Goal: Communication & Community: Answer question/provide support

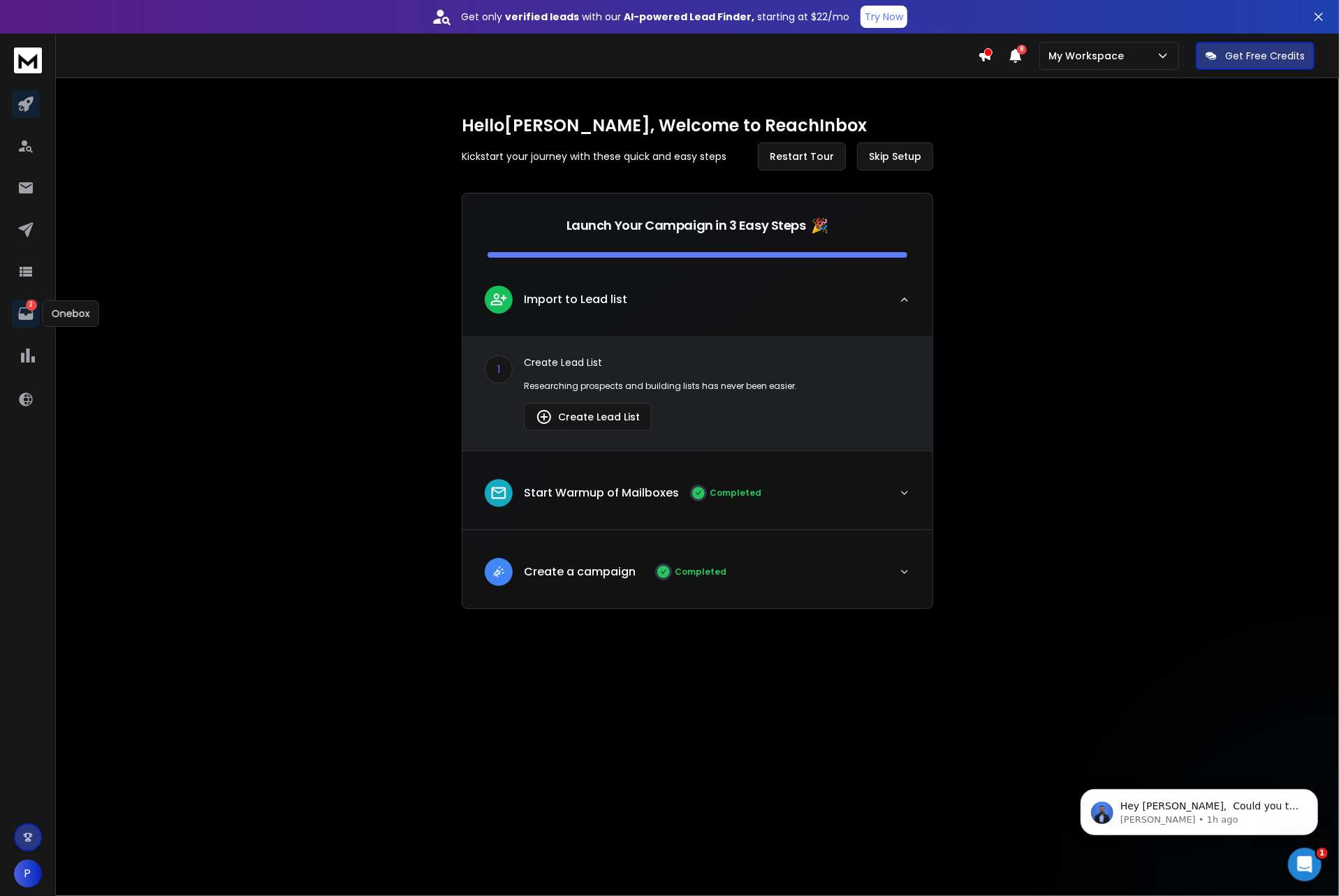
click at [24, 318] on icon at bounding box center [25, 314] width 15 height 13
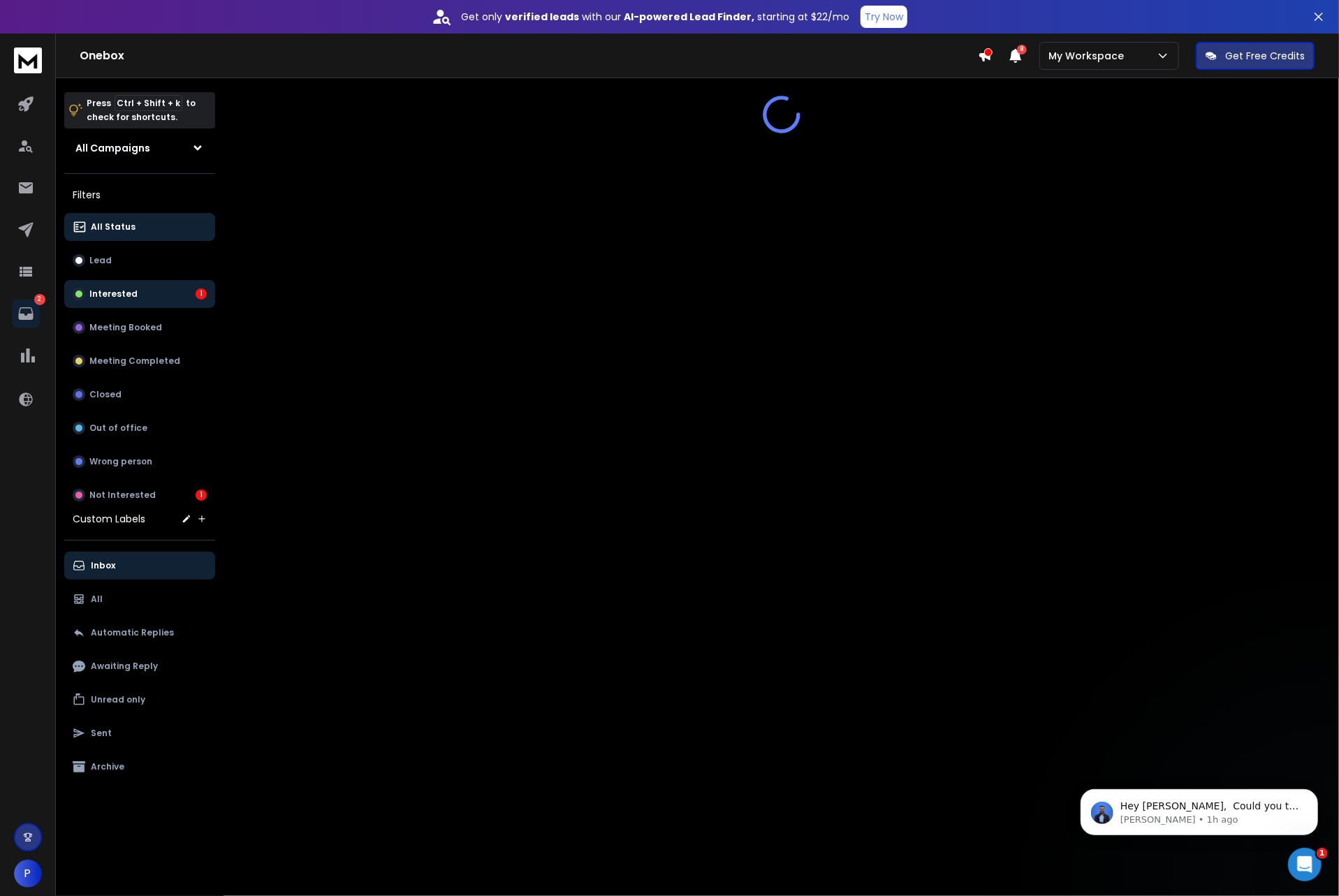
click at [151, 288] on button "Interested 1" at bounding box center [139, 294] width 151 height 28
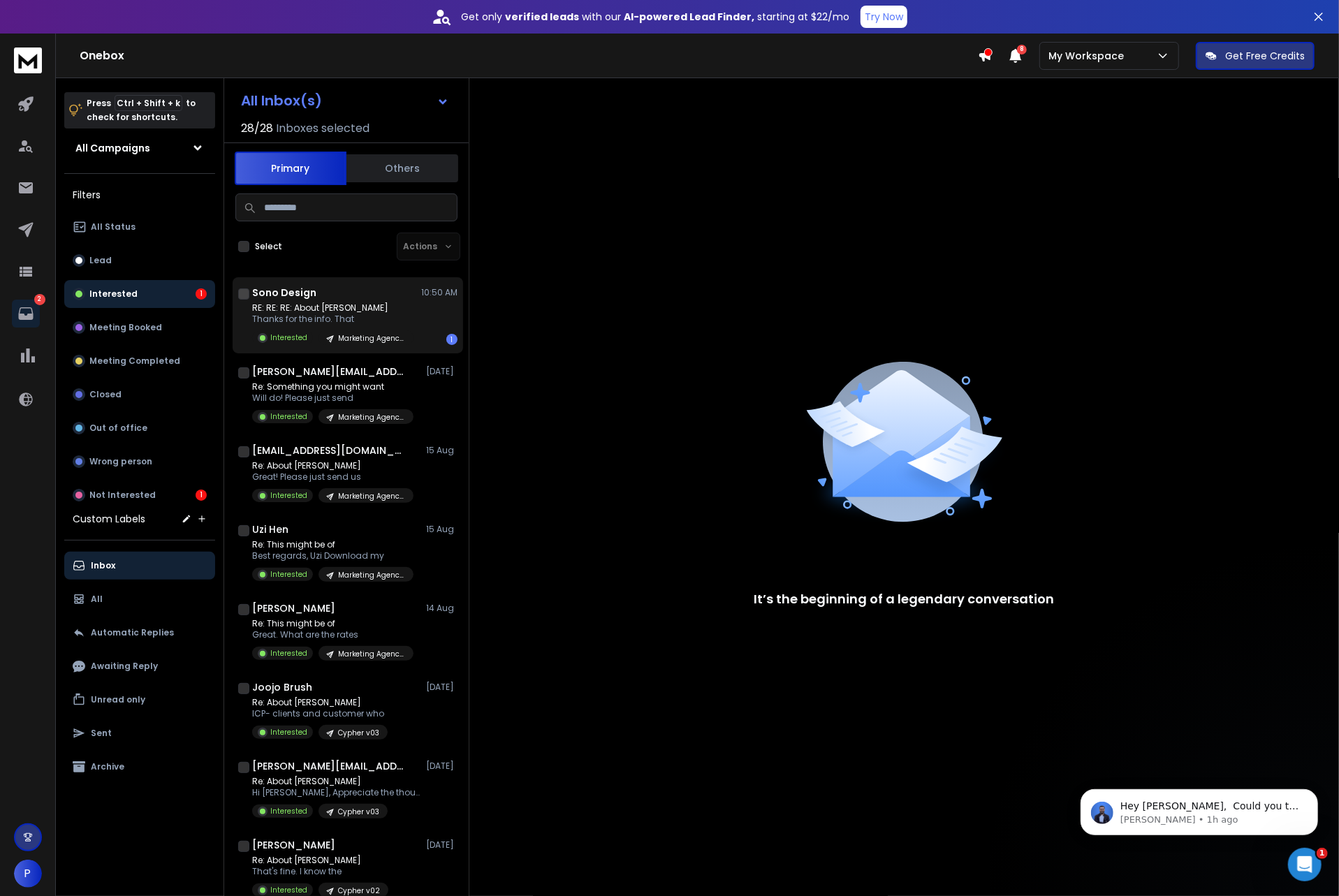
click at [359, 328] on div "RE: RE: RE: About Clay Thanks for the info. That Interested Marketing Agencies …" at bounding box center [333, 323] width 162 height 42
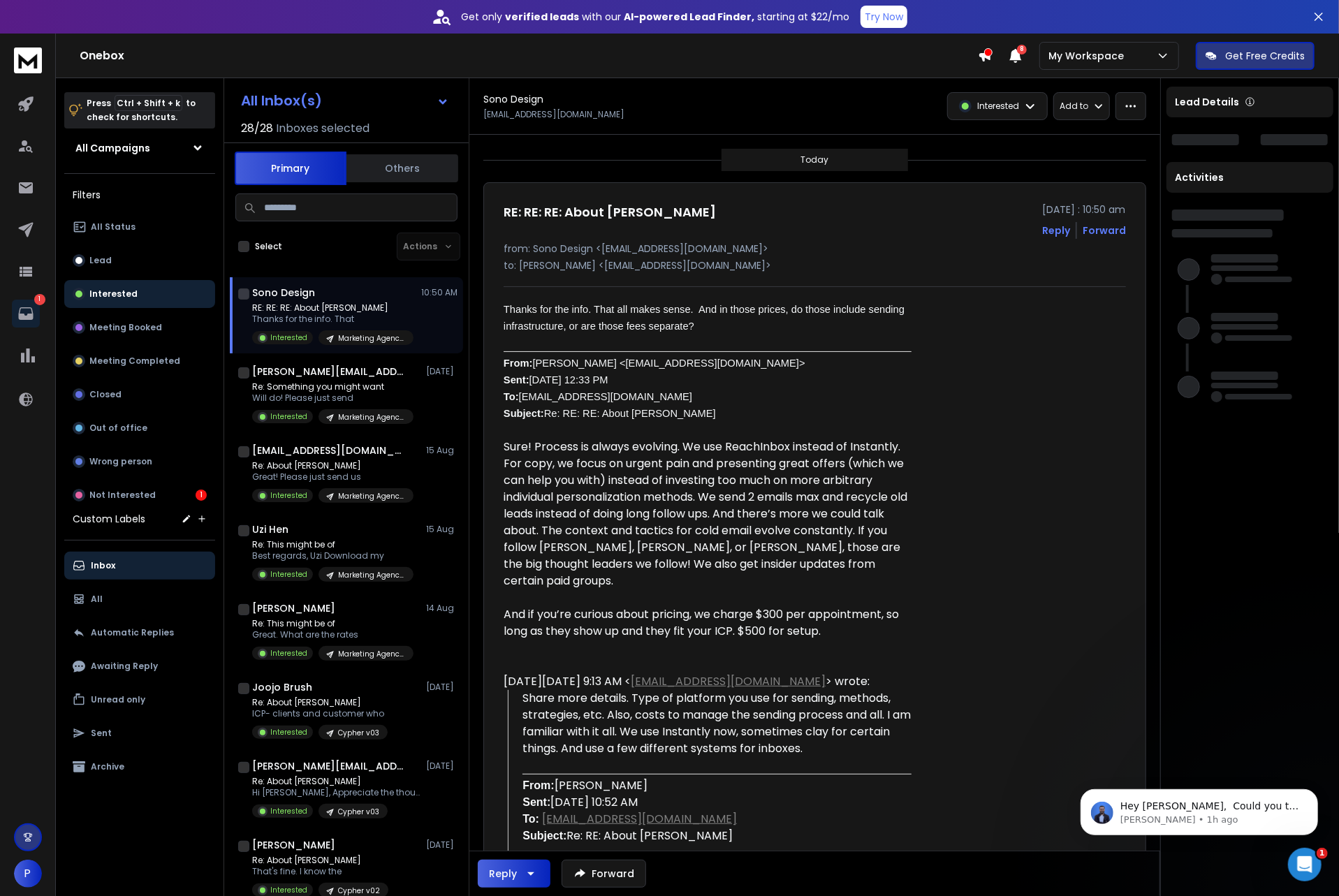
drag, startPoint x: 698, startPoint y: 328, endPoint x: 551, endPoint y: 311, distance: 148.0
click at [551, 311] on p "Thanks for the info. That all makes sense. And in those prices, do those includ…" at bounding box center [707, 317] width 408 height 34
click at [551, 311] on span "Thanks for the info. That all makes sense. And in those prices, do those includ…" at bounding box center [705, 318] width 404 height 28
drag, startPoint x: 506, startPoint y: 308, endPoint x: 715, endPoint y: 326, distance: 209.8
click at [716, 327] on p "Thanks for the info. That all makes sense. And in those prices, do those includ…" at bounding box center [707, 317] width 408 height 34
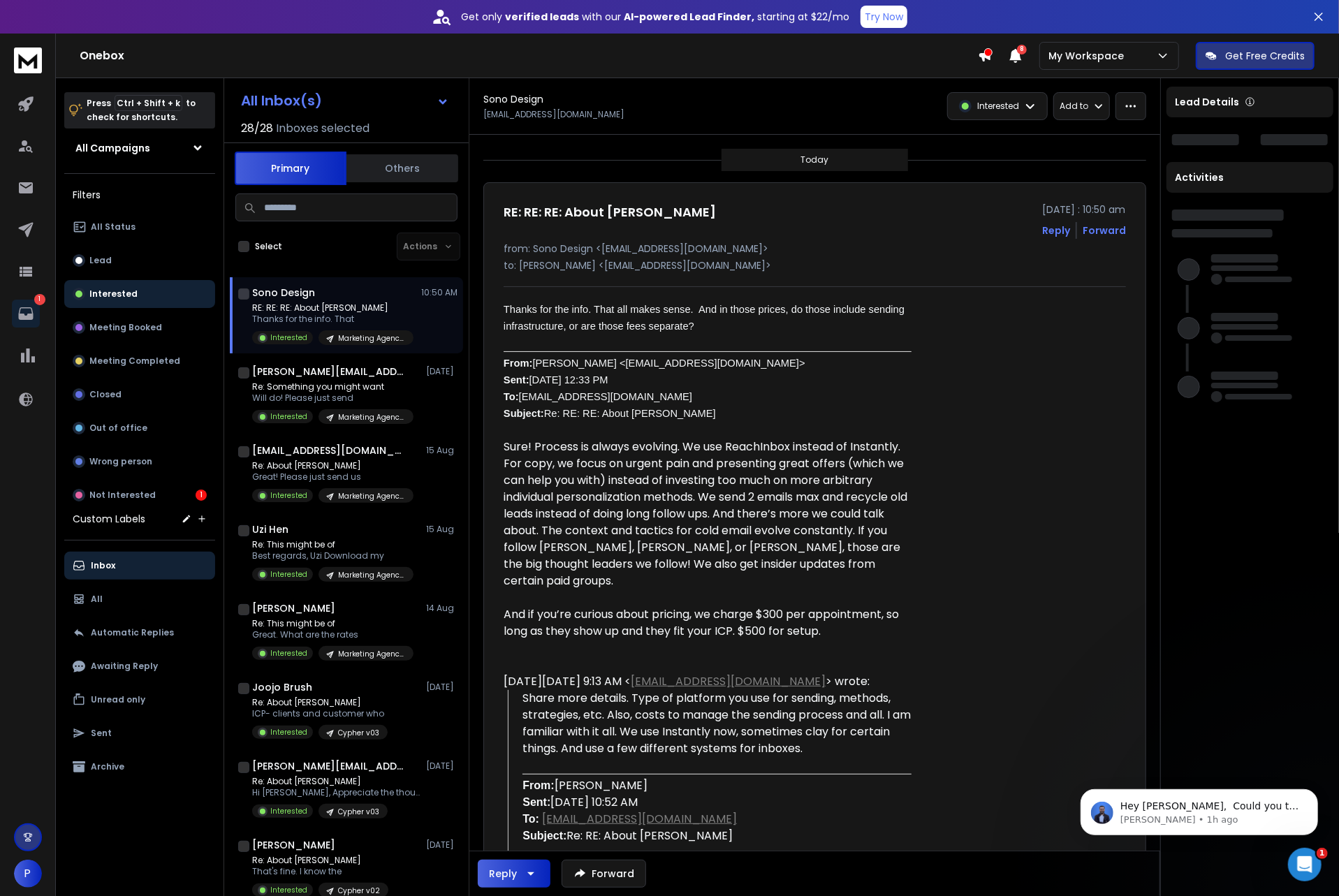
click at [715, 325] on p "Thanks for the info. That all makes sense. And in those prices, do those includ…" at bounding box center [707, 317] width 408 height 34
click at [1047, 227] on button "Reply" at bounding box center [1056, 230] width 28 height 14
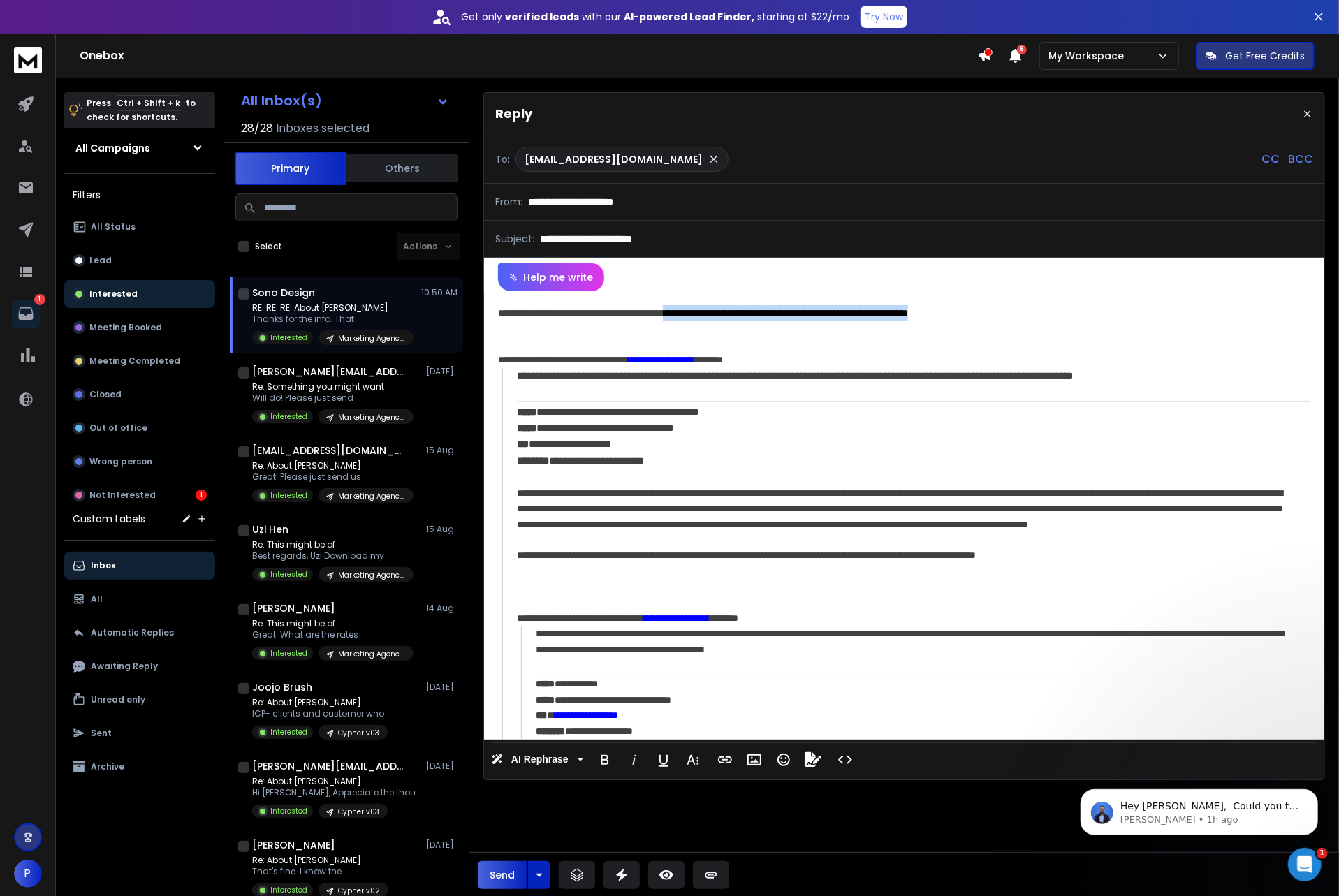
drag, startPoint x: 1053, startPoint y: 314, endPoint x: 705, endPoint y: 318, distance: 348.0
click at [705, 318] on div "**********" at bounding box center [897, 313] width 798 height 16
drag, startPoint x: 847, startPoint y: 311, endPoint x: 527, endPoint y: 315, distance: 320.0
click at [527, 315] on div "**********" at bounding box center [897, 313] width 798 height 16
click at [640, 330] on div at bounding box center [904, 328] width 812 height 16
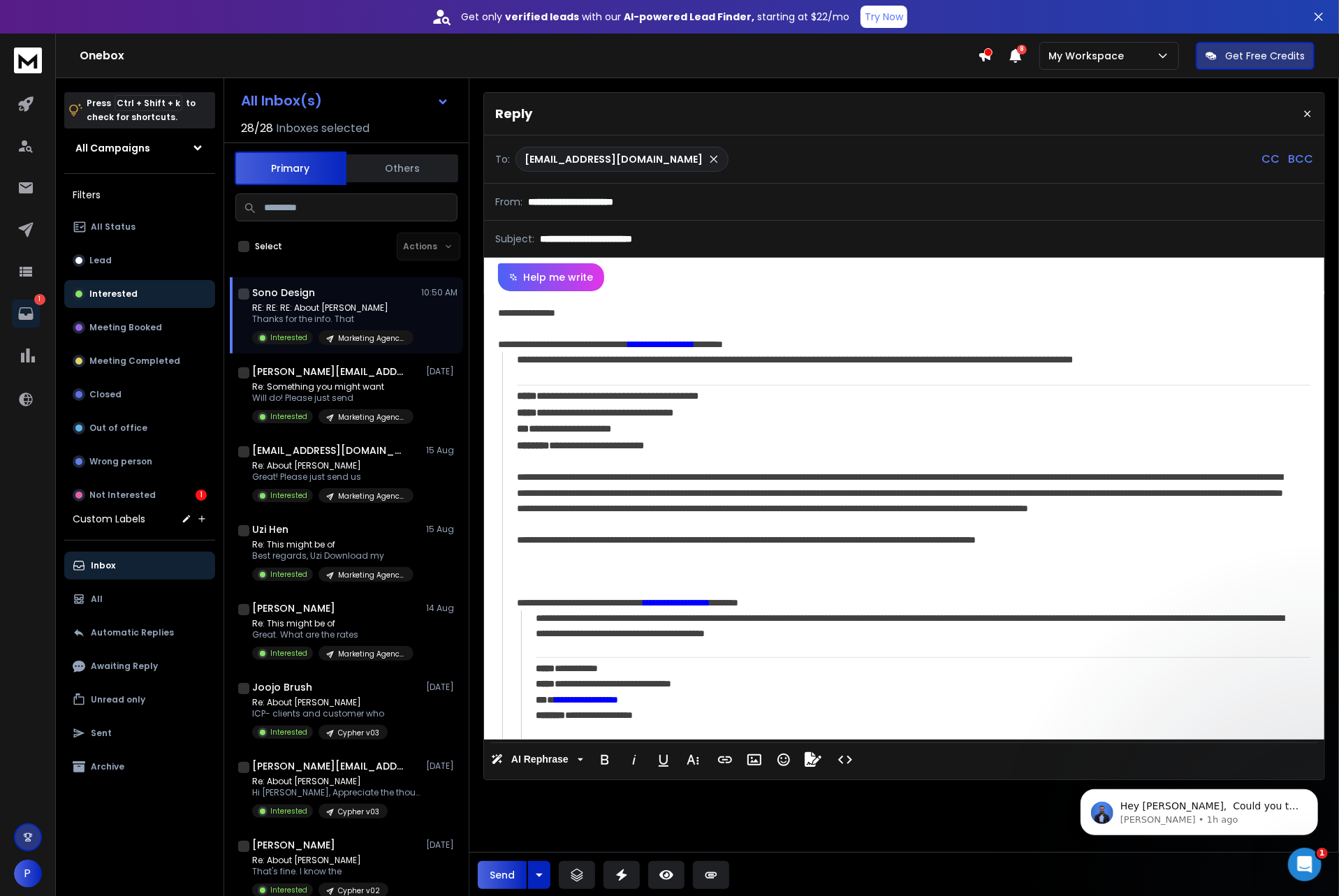
click at [525, 309] on div "**********" at bounding box center [897, 313] width 798 height 16
click at [728, 308] on div "**********" at bounding box center [897, 313] width 798 height 16
click at [513, 865] on button "Send" at bounding box center [502, 875] width 49 height 28
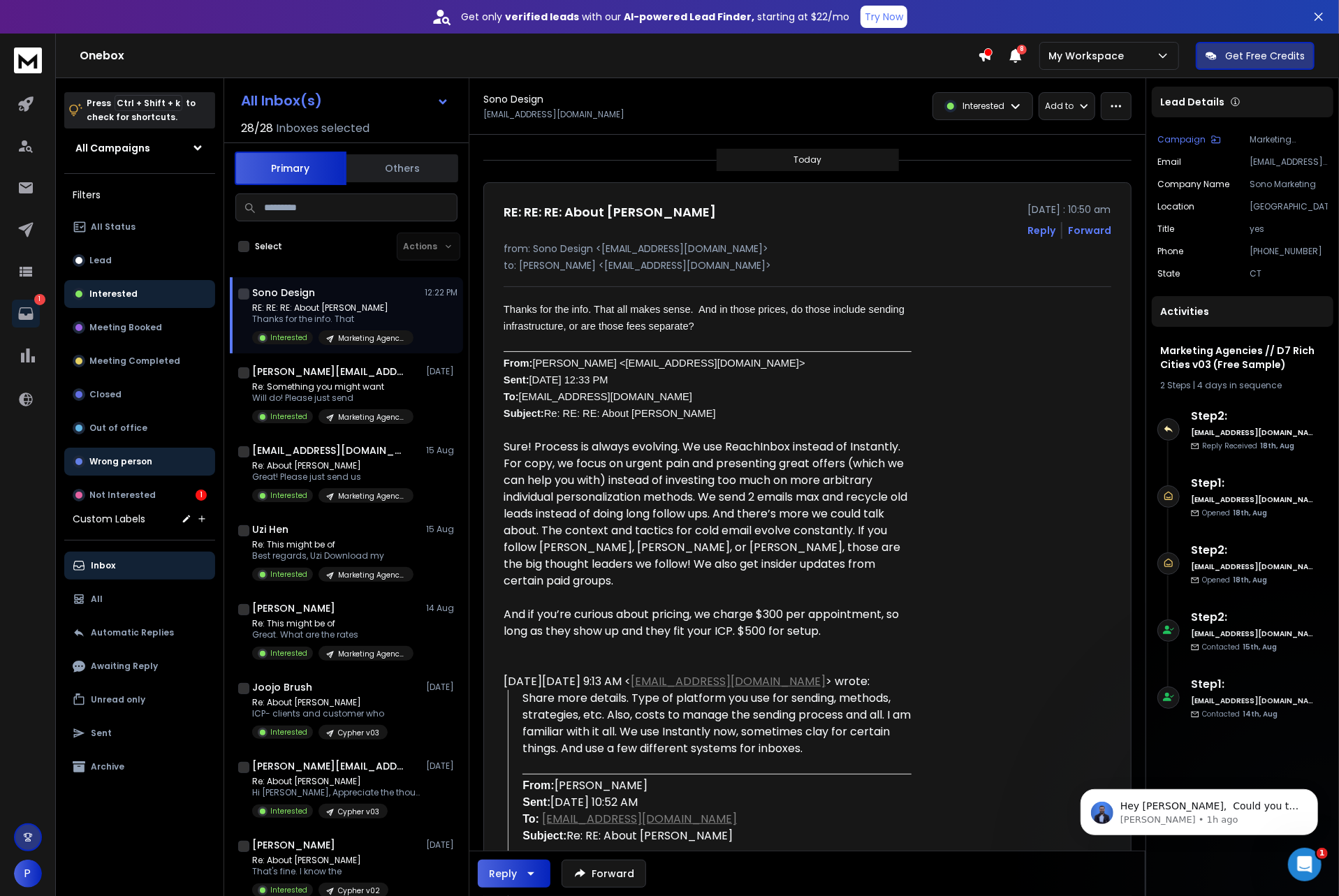
click at [107, 474] on button "Wrong person" at bounding box center [139, 462] width 151 height 28
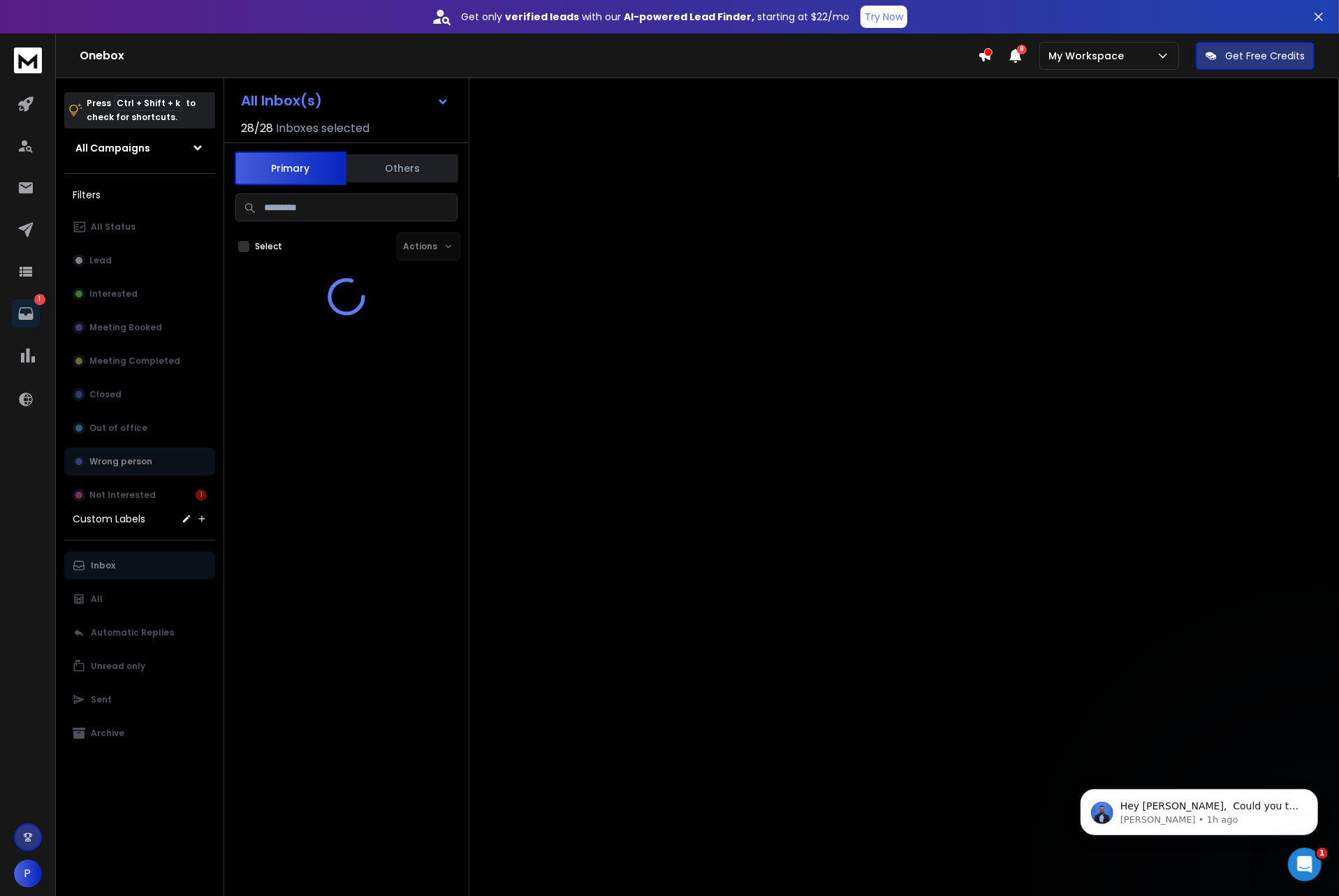
click at [112, 492] on div "All Status Lead Interested Meeting Booked Meeting Completed Closed Out of offic…" at bounding box center [139, 361] width 151 height 296
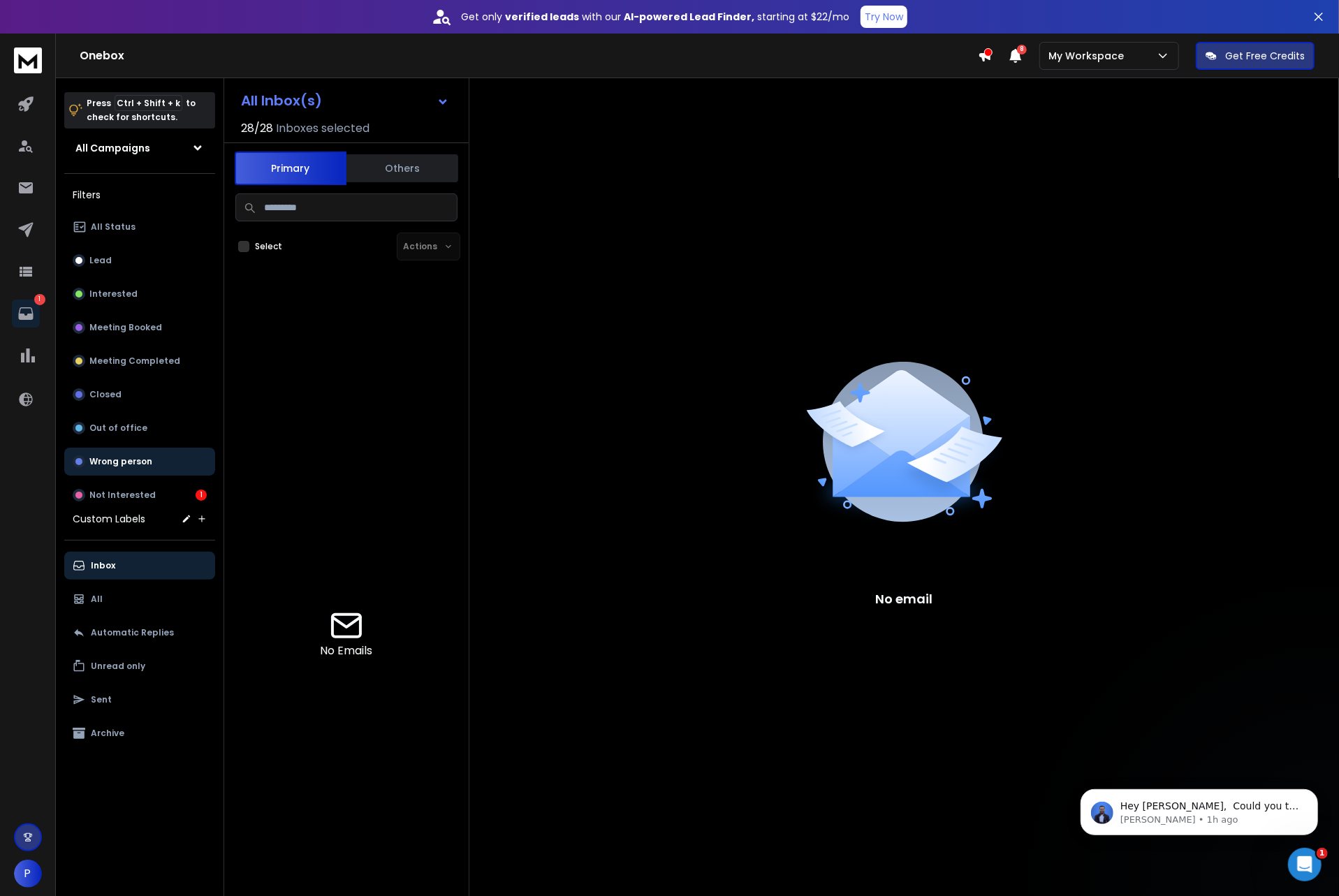
click at [112, 492] on p "Not Interested" at bounding box center [122, 495] width 66 height 11
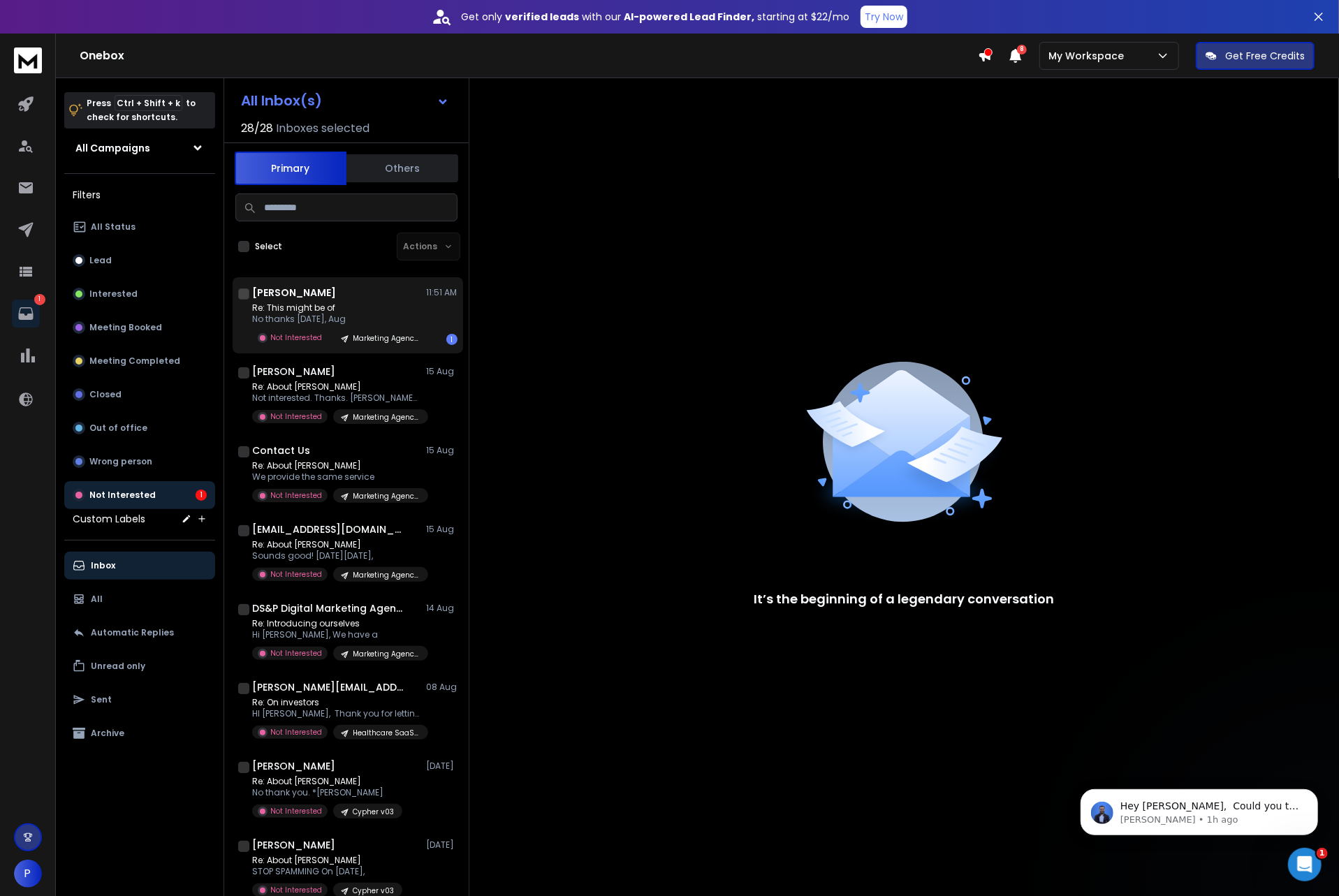
click at [349, 310] on p "Re: This might be of" at bounding box center [336, 308] width 168 height 11
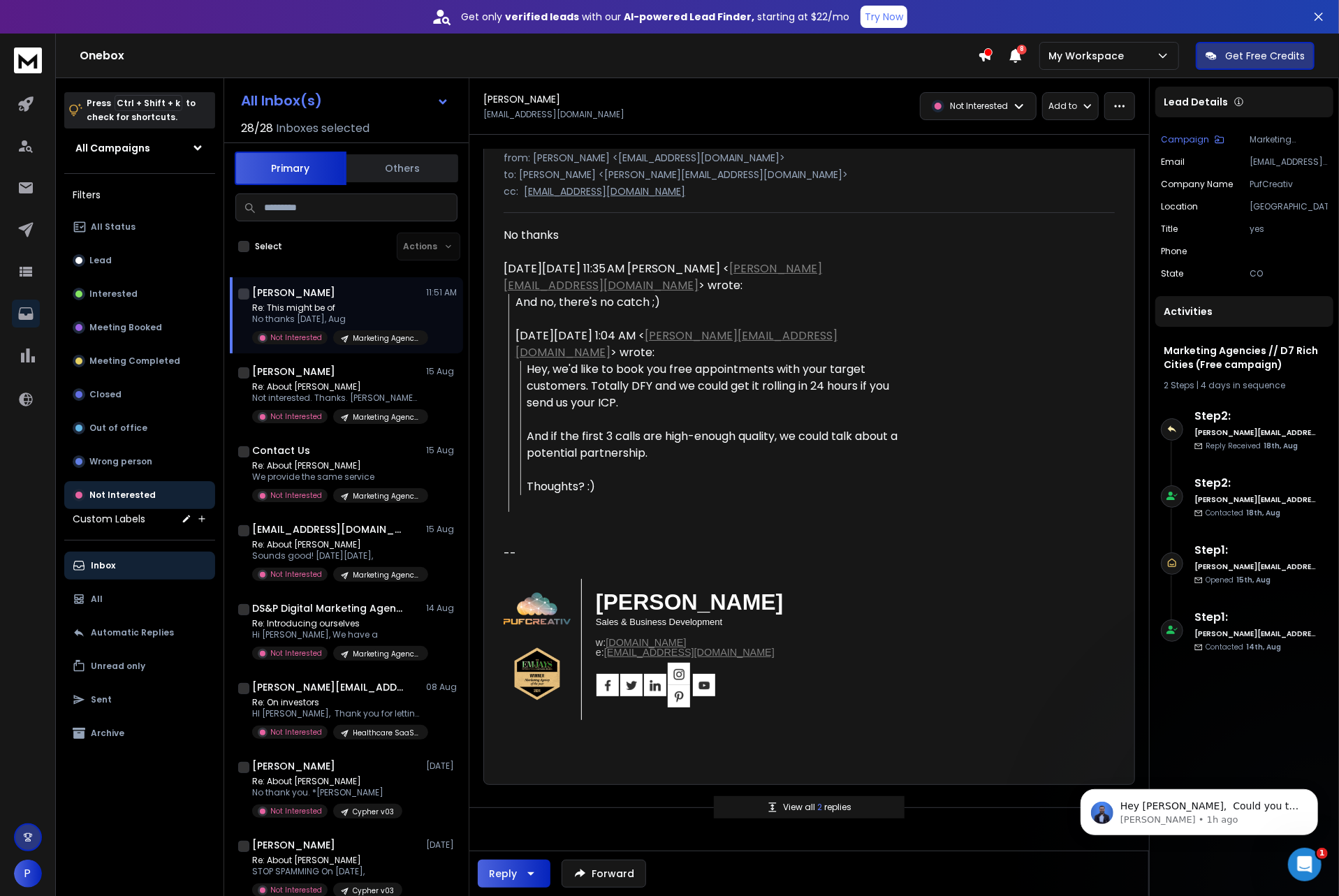
scroll to position [92, 0]
click at [489, 869] on div "Reply" at bounding box center [503, 874] width 28 height 14
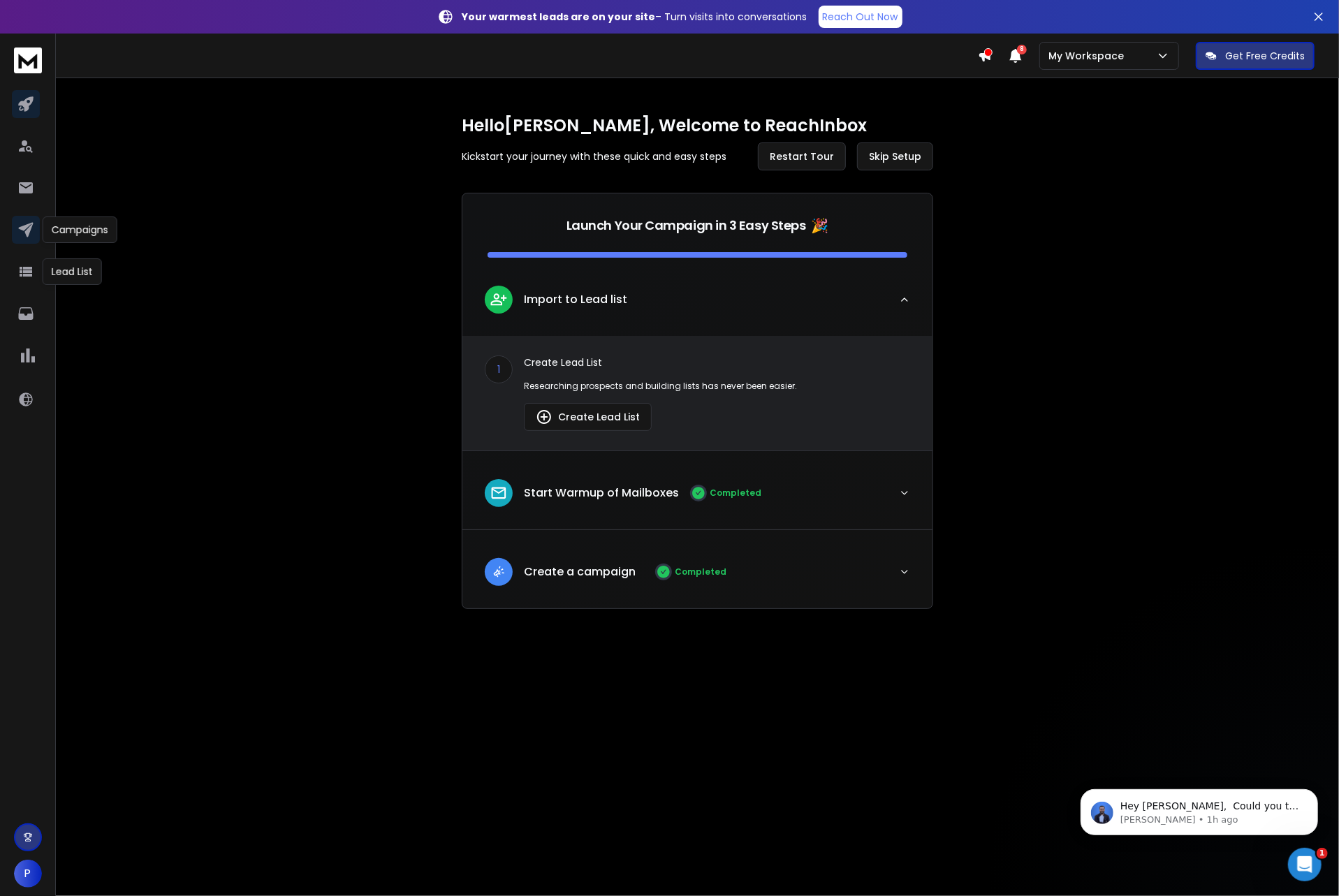
click at [21, 234] on icon at bounding box center [25, 229] width 17 height 17
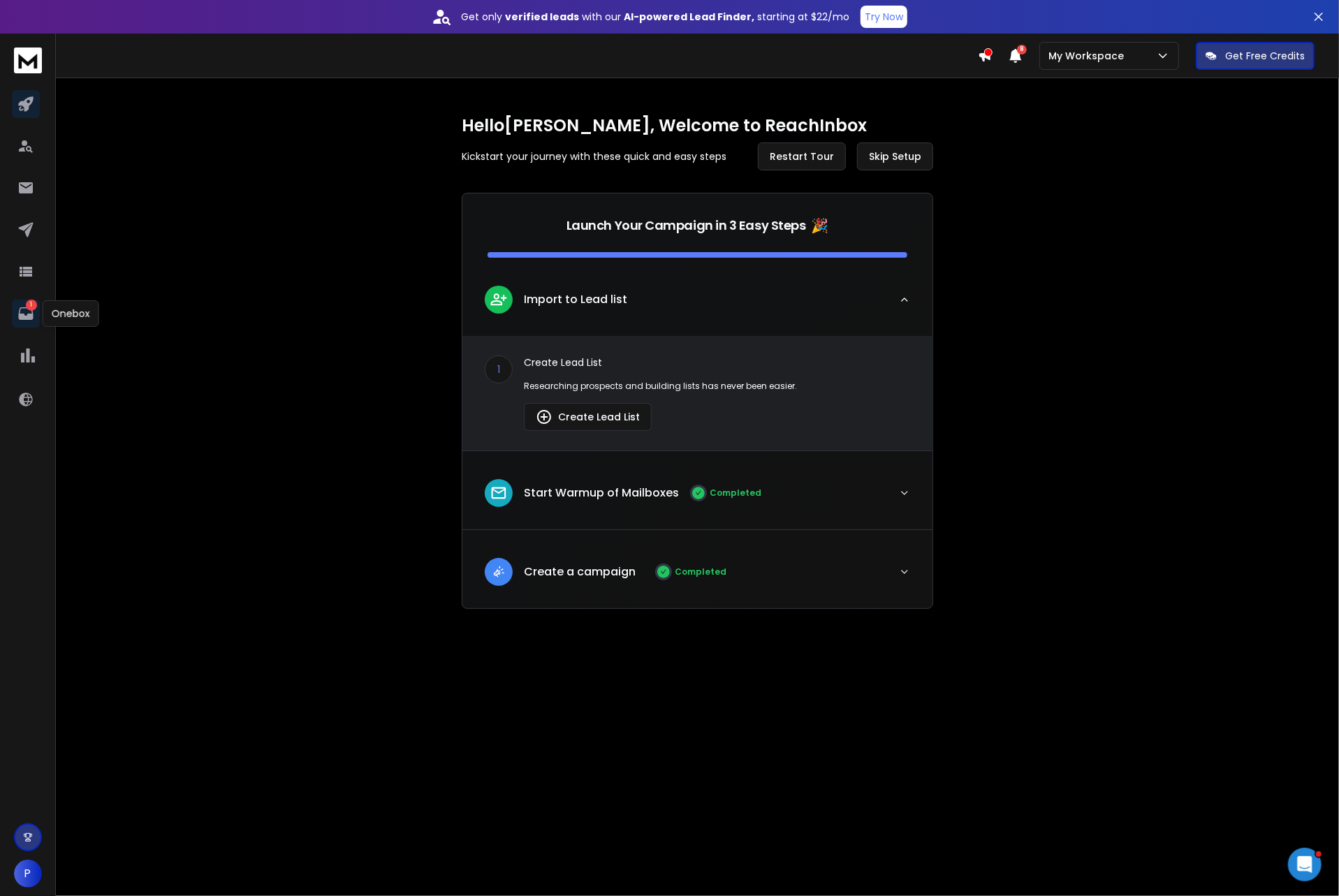
click at [20, 314] on icon at bounding box center [25, 314] width 15 height 13
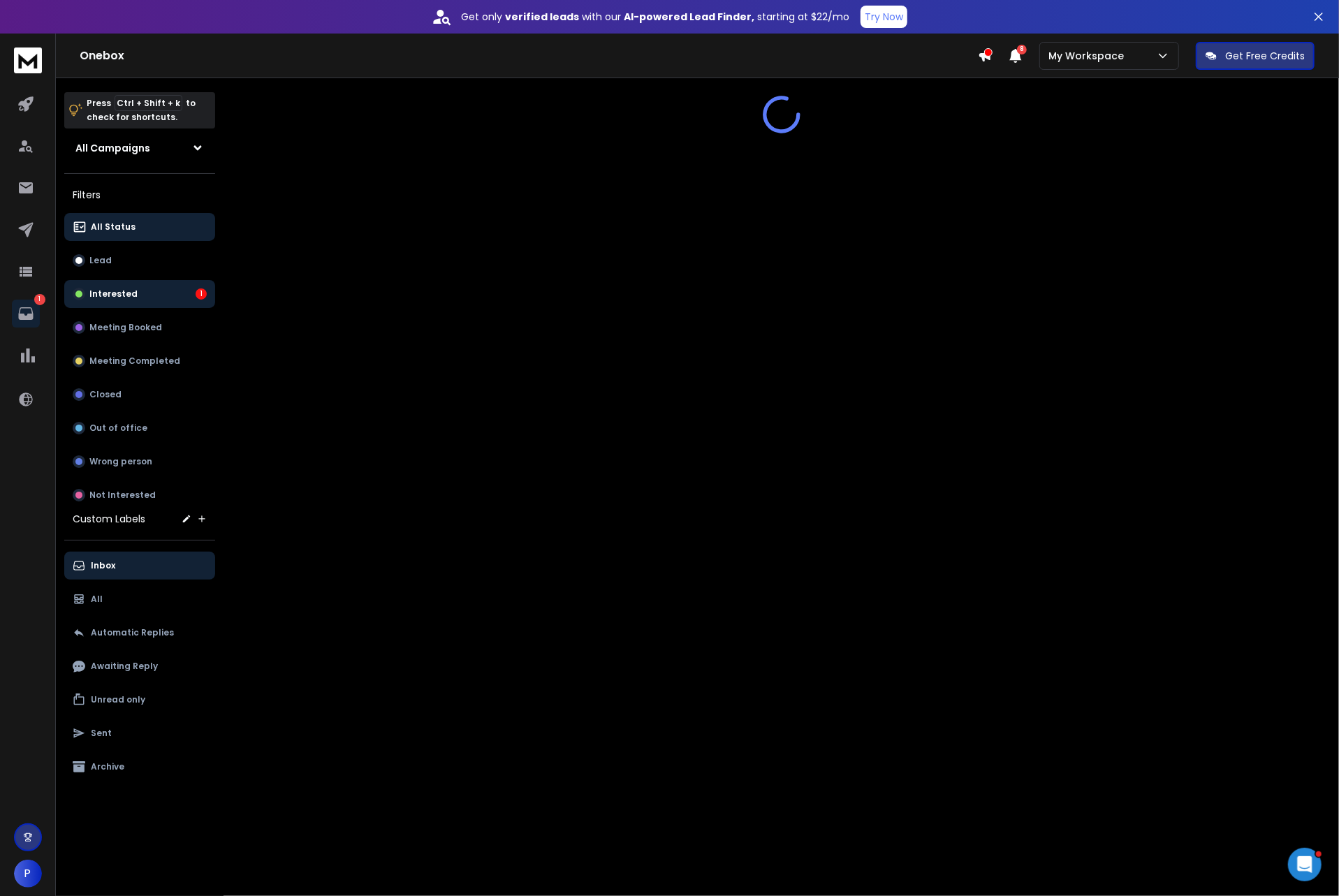
click at [172, 286] on button "Interested 1" at bounding box center [139, 294] width 151 height 28
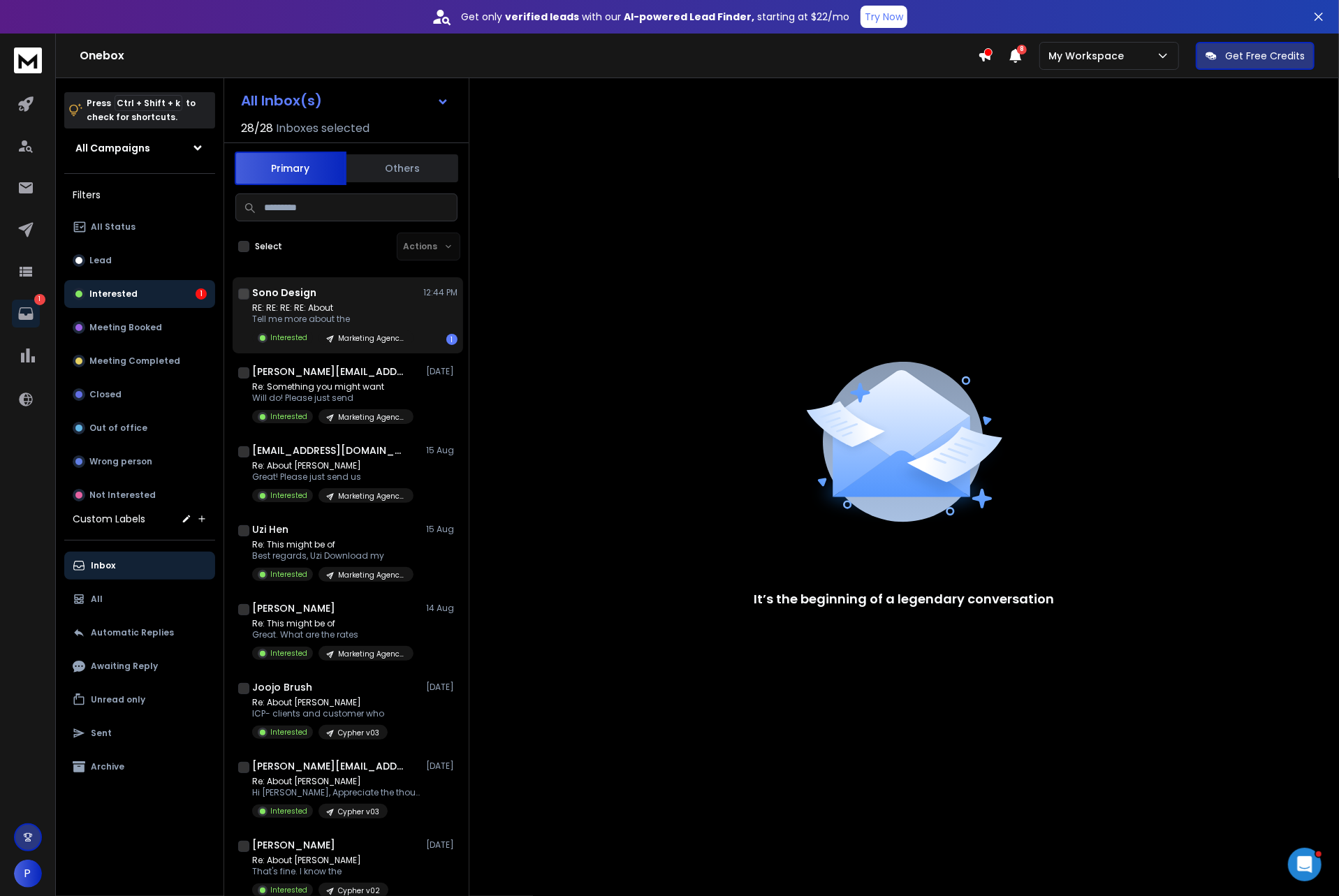
click at [335, 299] on div "Sono Design 12:44 PM RE: RE: RE: RE: About Tell me more about the Interested Ma…" at bounding box center [355, 316] width 206 height 60
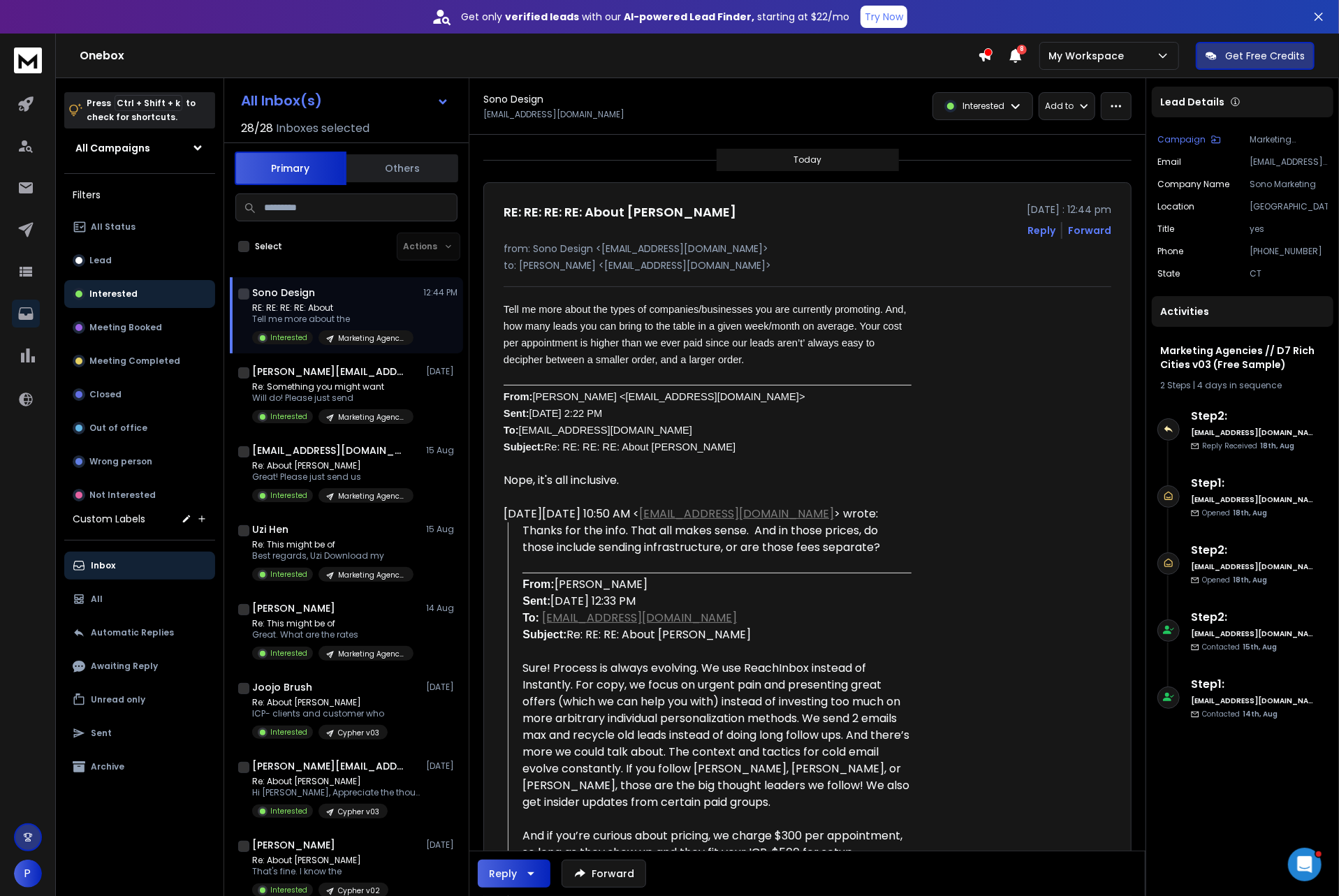
click at [1037, 228] on button "Reply" at bounding box center [1041, 230] width 28 height 14
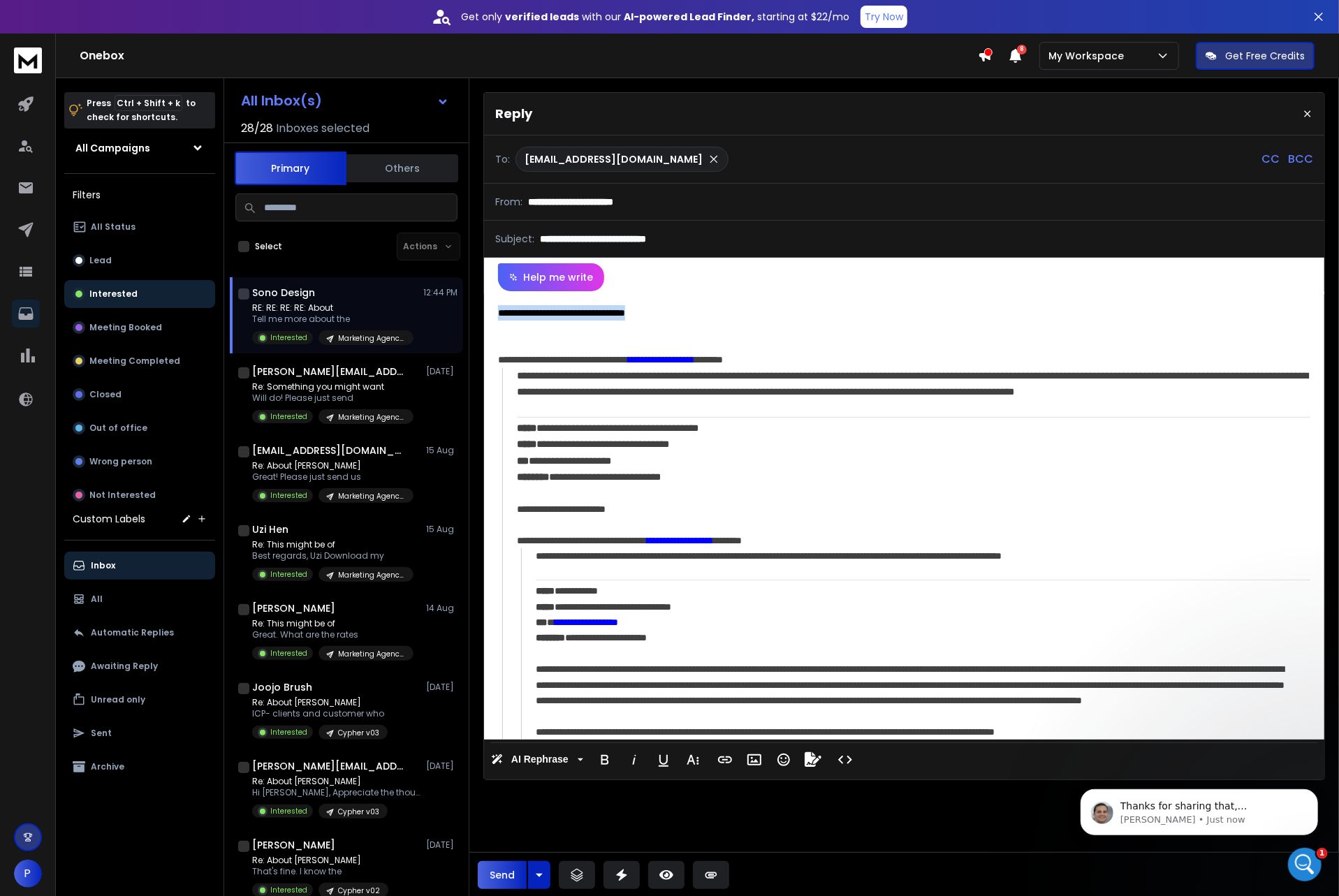
drag, startPoint x: 669, startPoint y: 314, endPoint x: 439, endPoint y: 315, distance: 230.0
click at [439, 315] on div "All Inbox(s) 28 / 28 Inboxes selected Primary Others Select Actions Sono Design…" at bounding box center [781, 526] width 1116 height 896
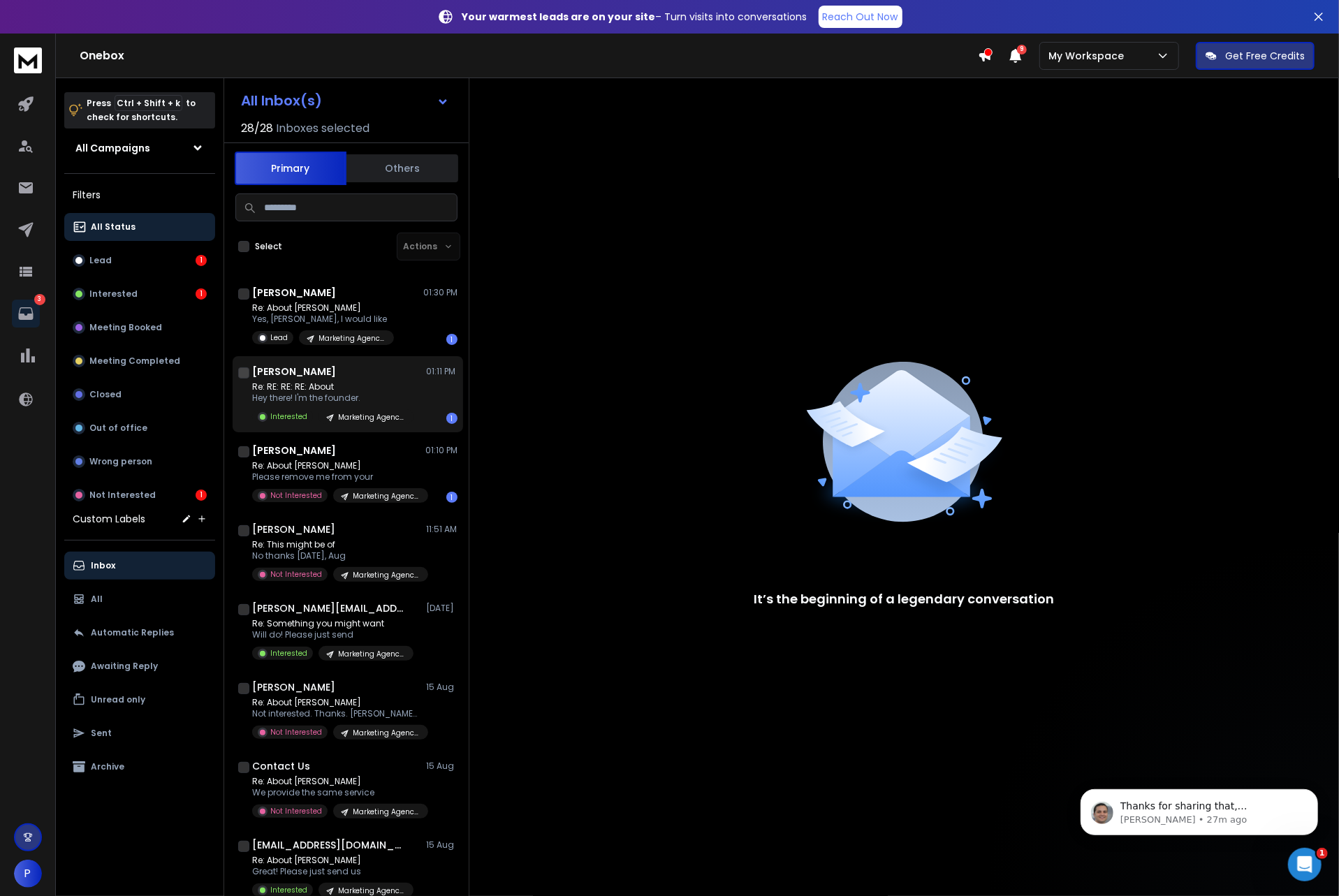
click at [369, 374] on div "[PERSON_NAME] 01:11 PM" at bounding box center [355, 371] width 206 height 14
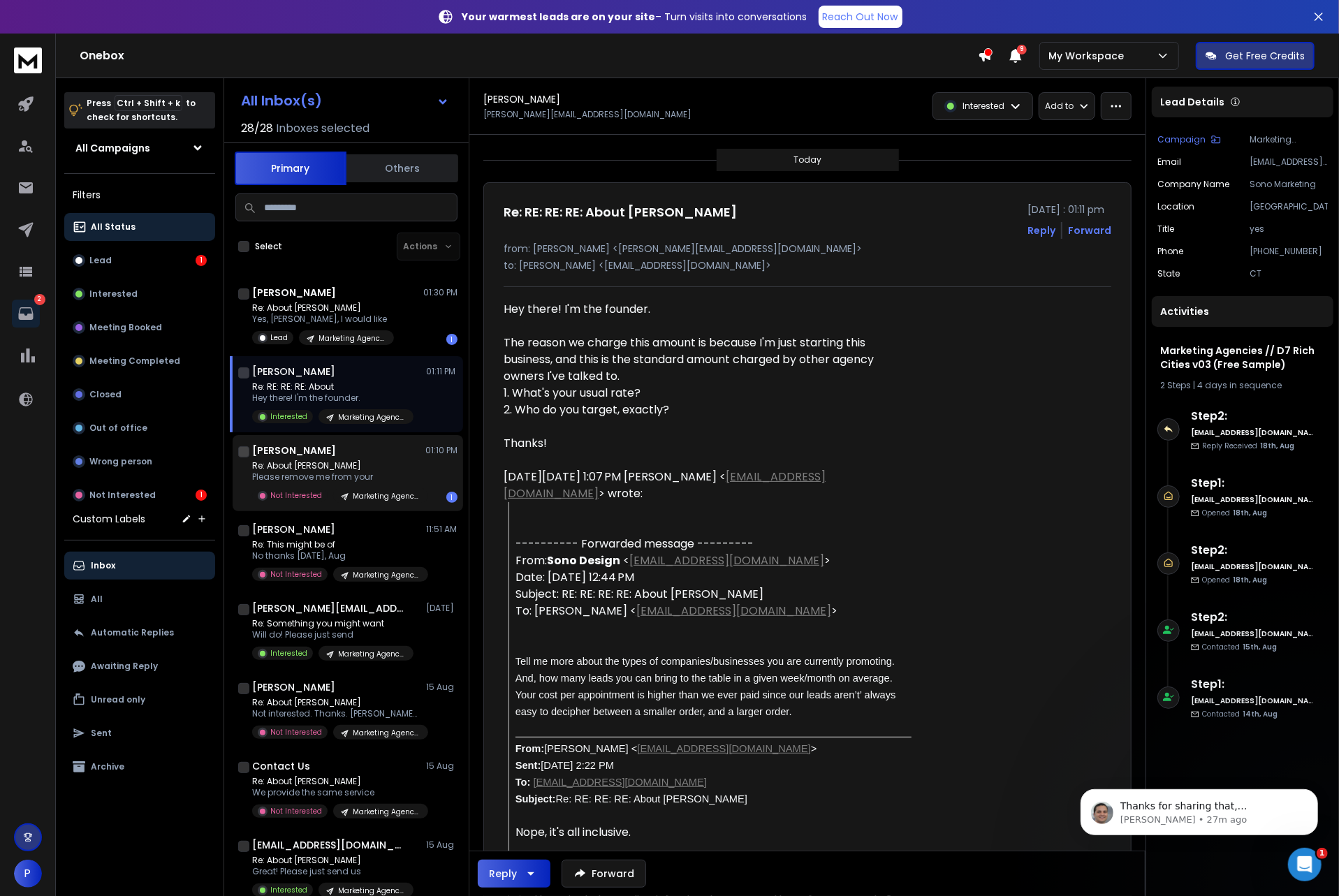
click at [383, 458] on div "[PERSON_NAME] 01:10 PM Re: About Clay Please remove me from your Not Interested…" at bounding box center [355, 473] width 206 height 60
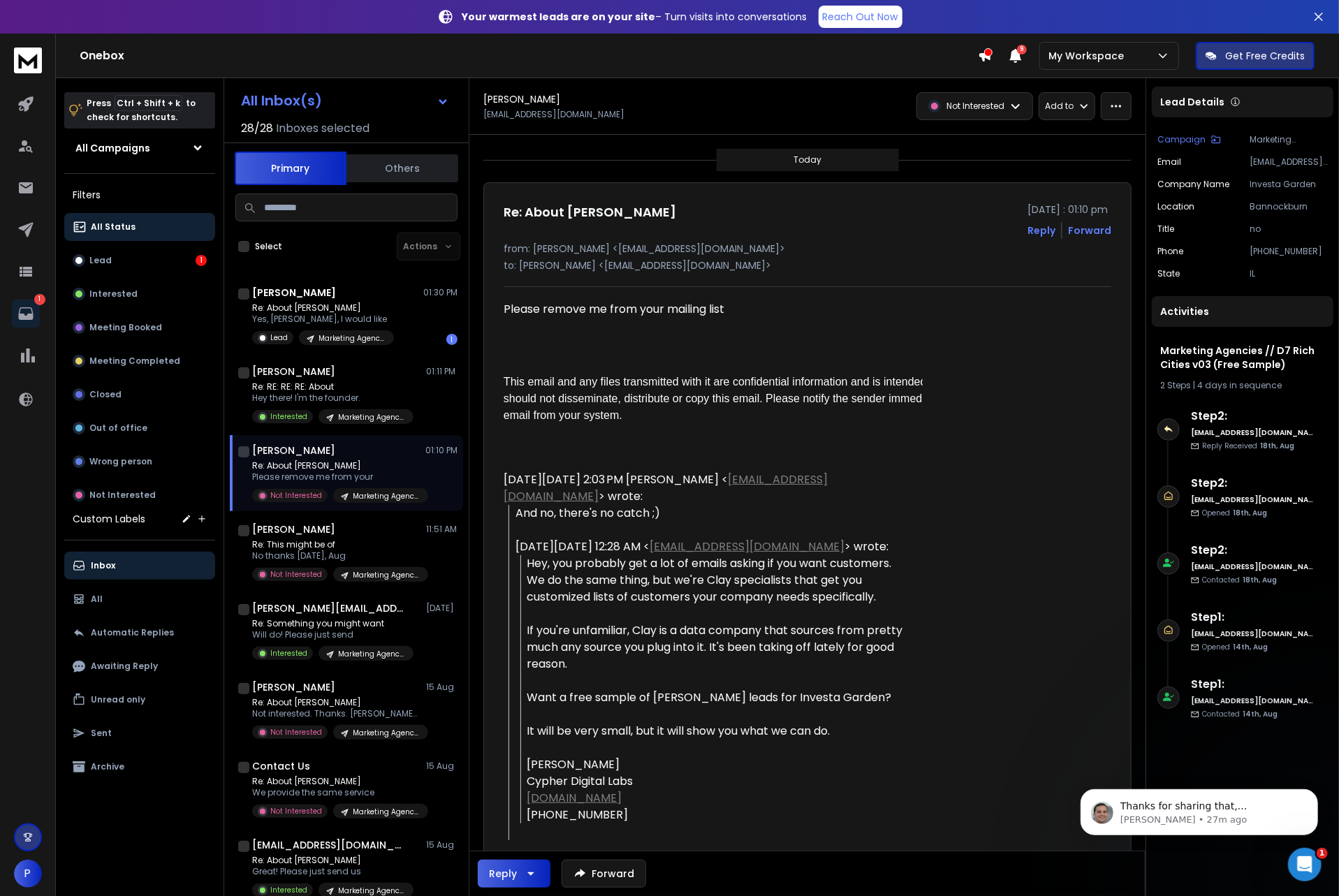
click at [1050, 232] on button "Reply" at bounding box center [1041, 230] width 28 height 14
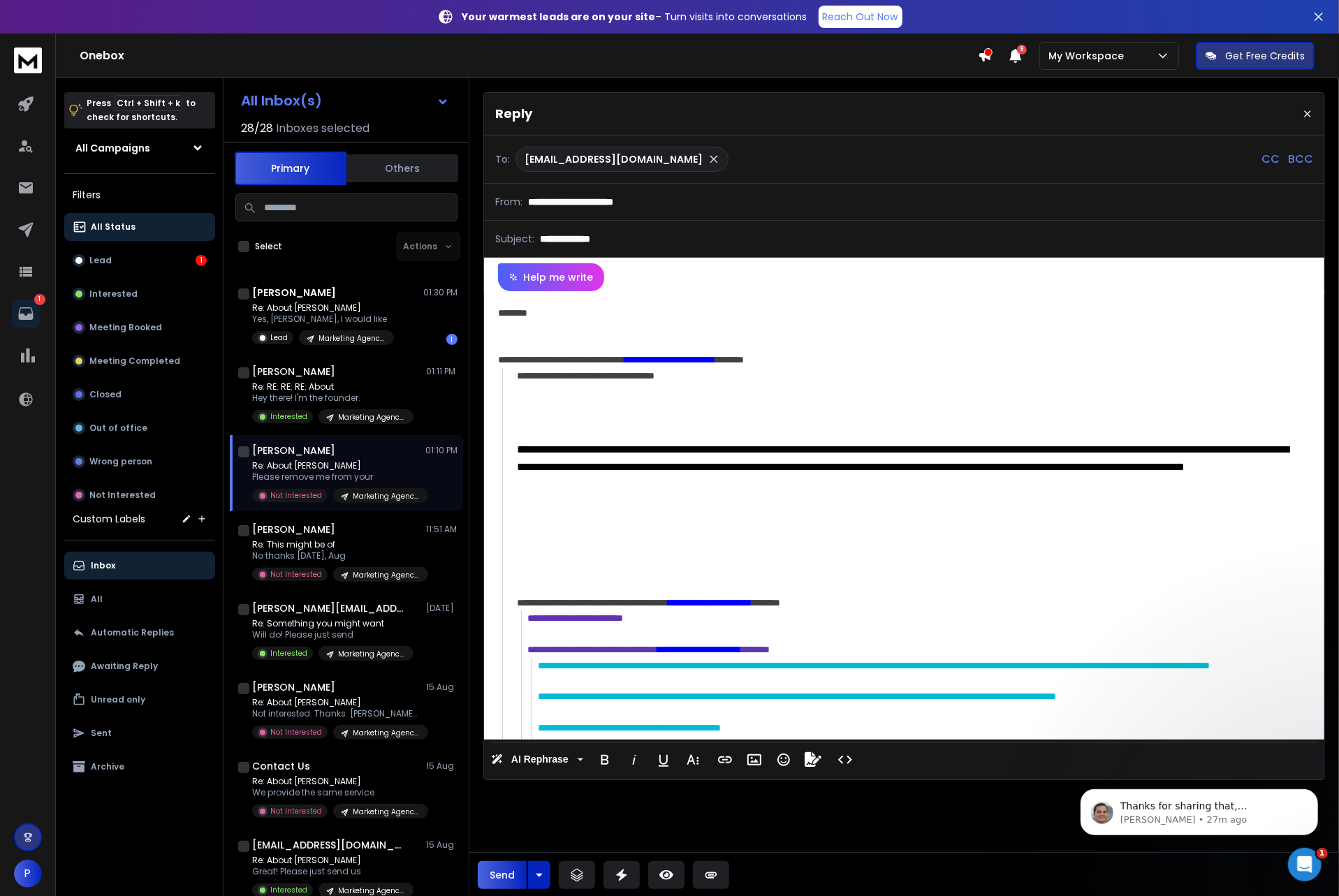
click at [509, 869] on button "Send" at bounding box center [502, 875] width 49 height 28
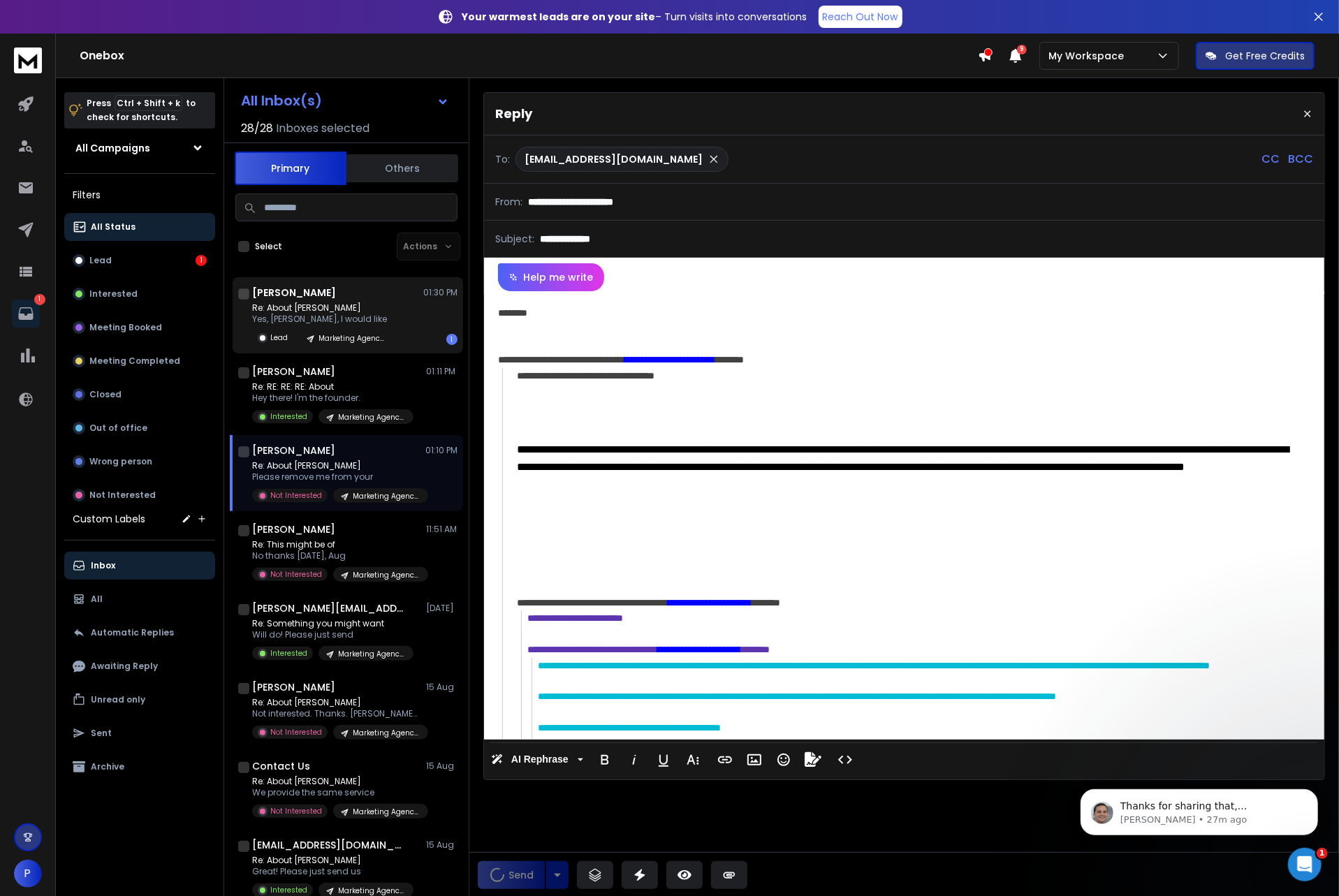
click at [319, 308] on p "Re: About Clay" at bounding box center [323, 308] width 141 height 11
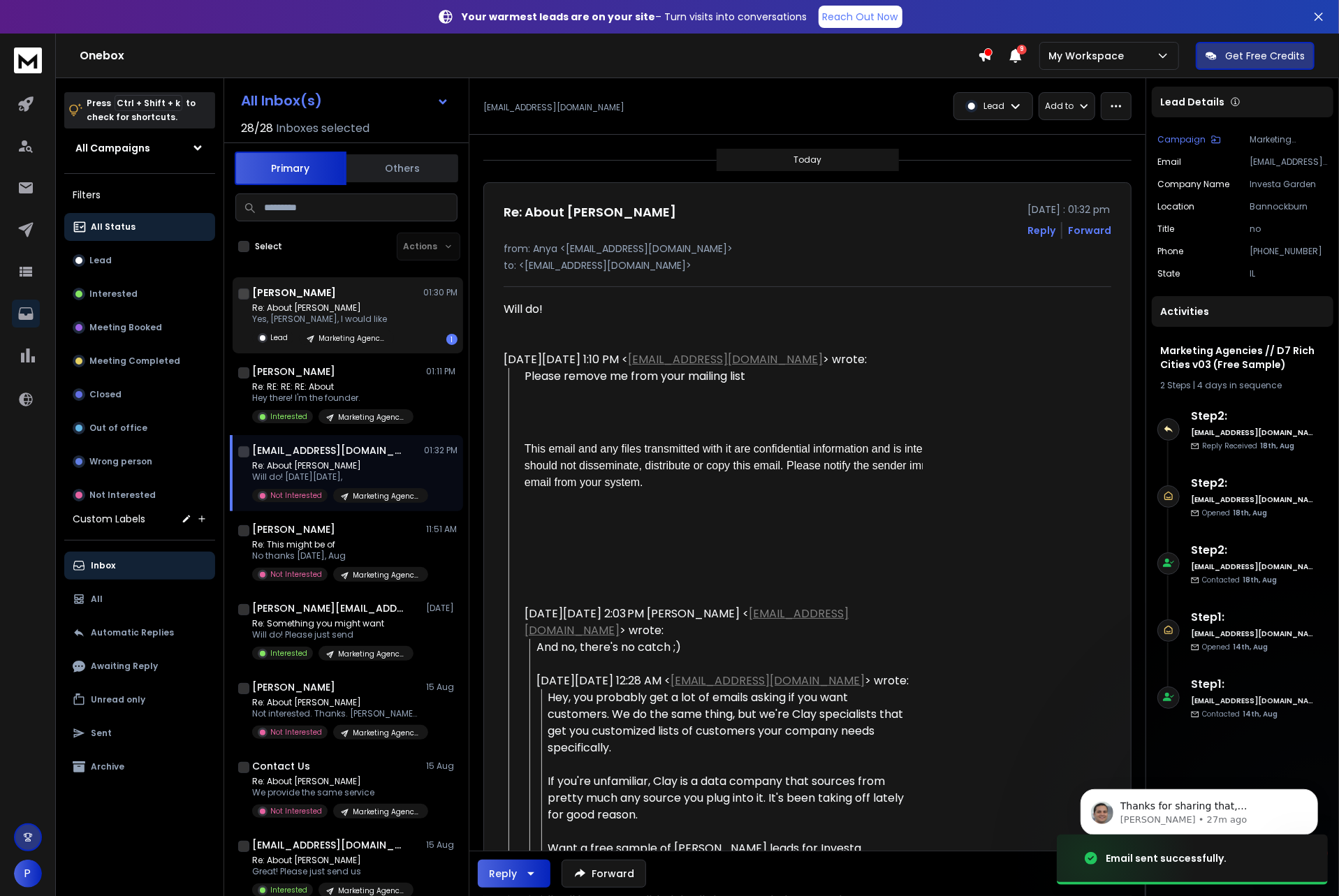
click at [325, 296] on div "Kevin Krejca 01:30 PM" at bounding box center [355, 293] width 206 height 14
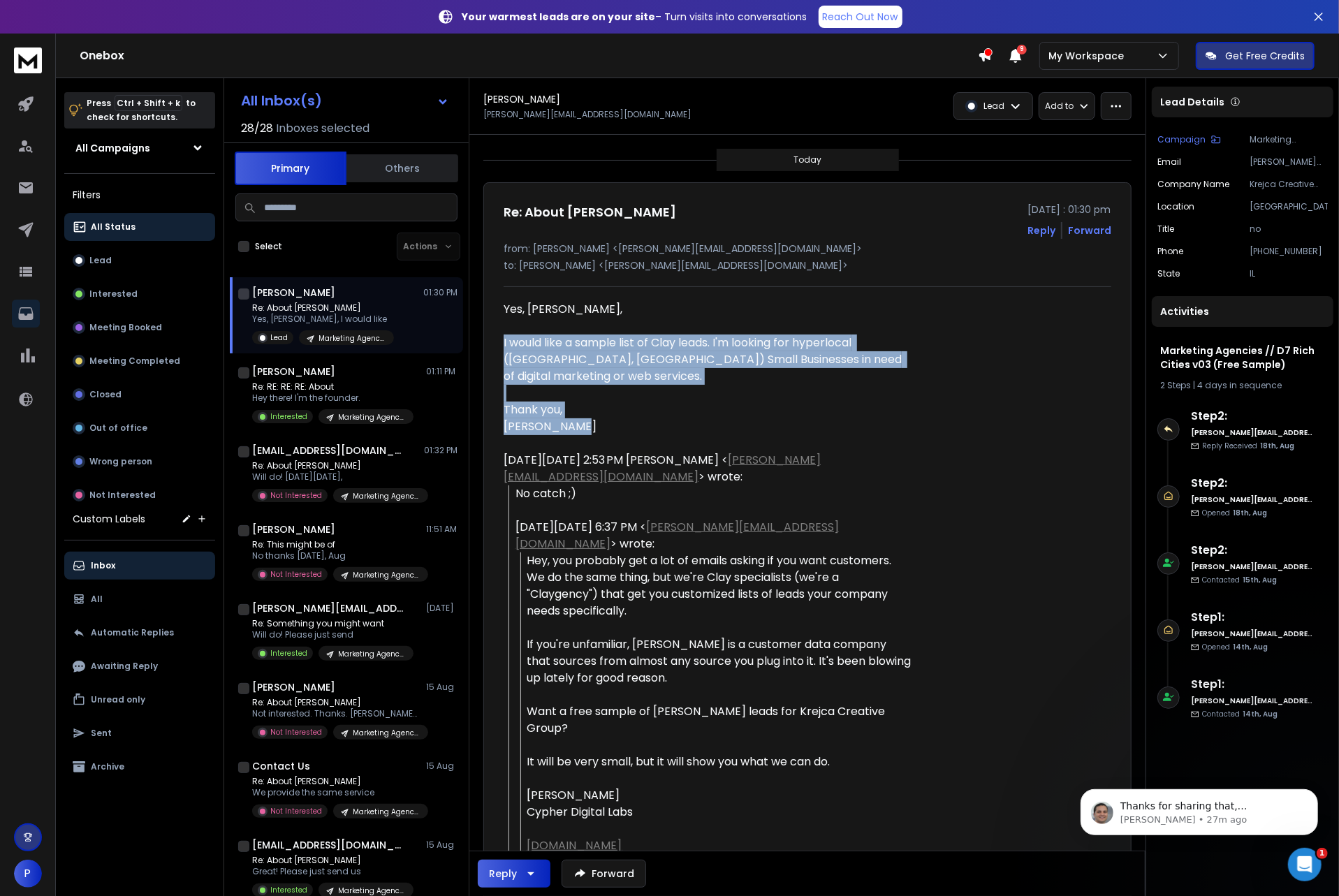
drag, startPoint x: 697, startPoint y: 424, endPoint x: 501, endPoint y: 346, distance: 211.0
click at [501, 346] on div "Re: About Clay 18 August 2025 : 01:30 pm Reply Forward from: Kevin Krejca <kevi…" at bounding box center [807, 568] width 648 height 770
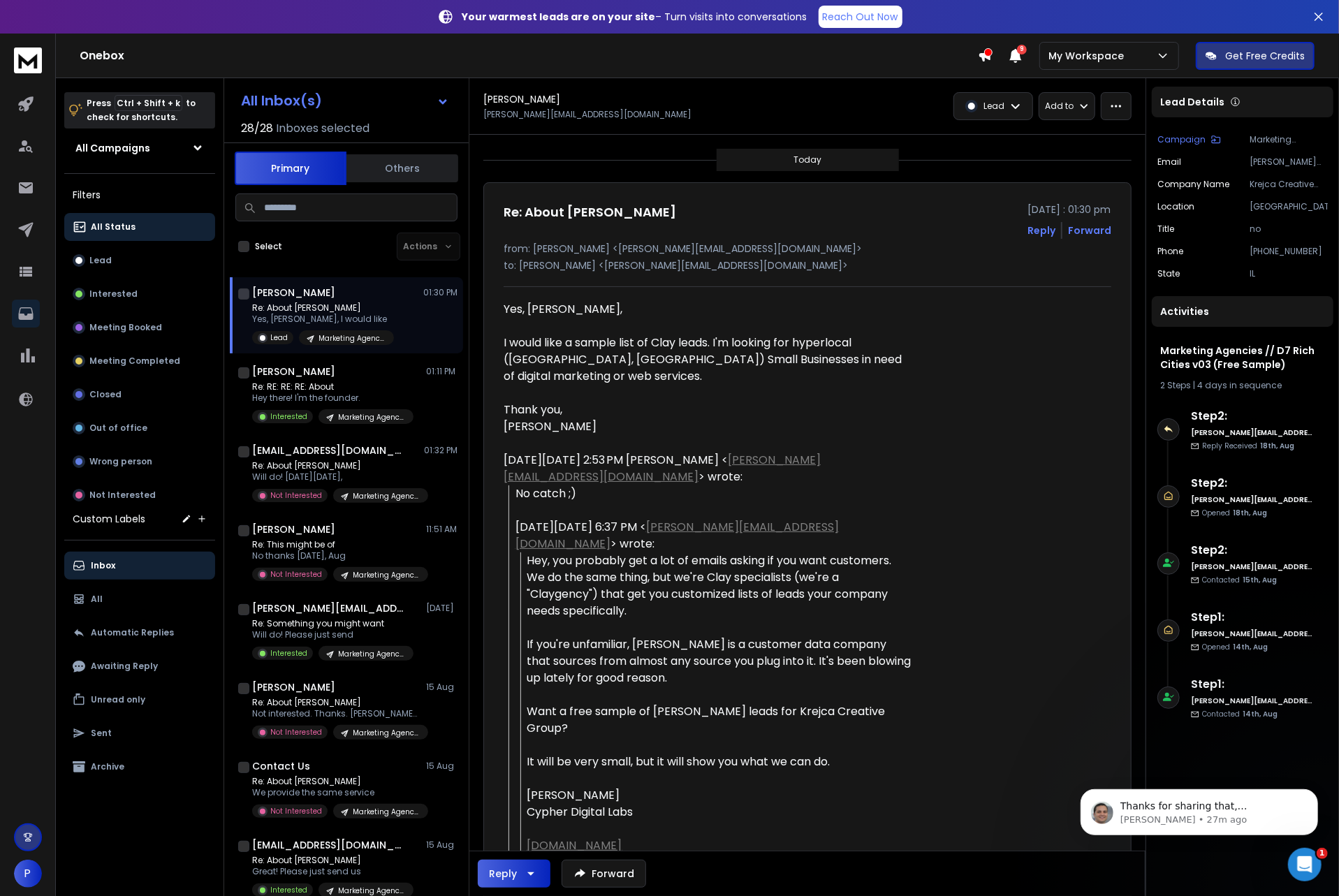
click at [1031, 228] on button "Reply" at bounding box center [1041, 230] width 28 height 14
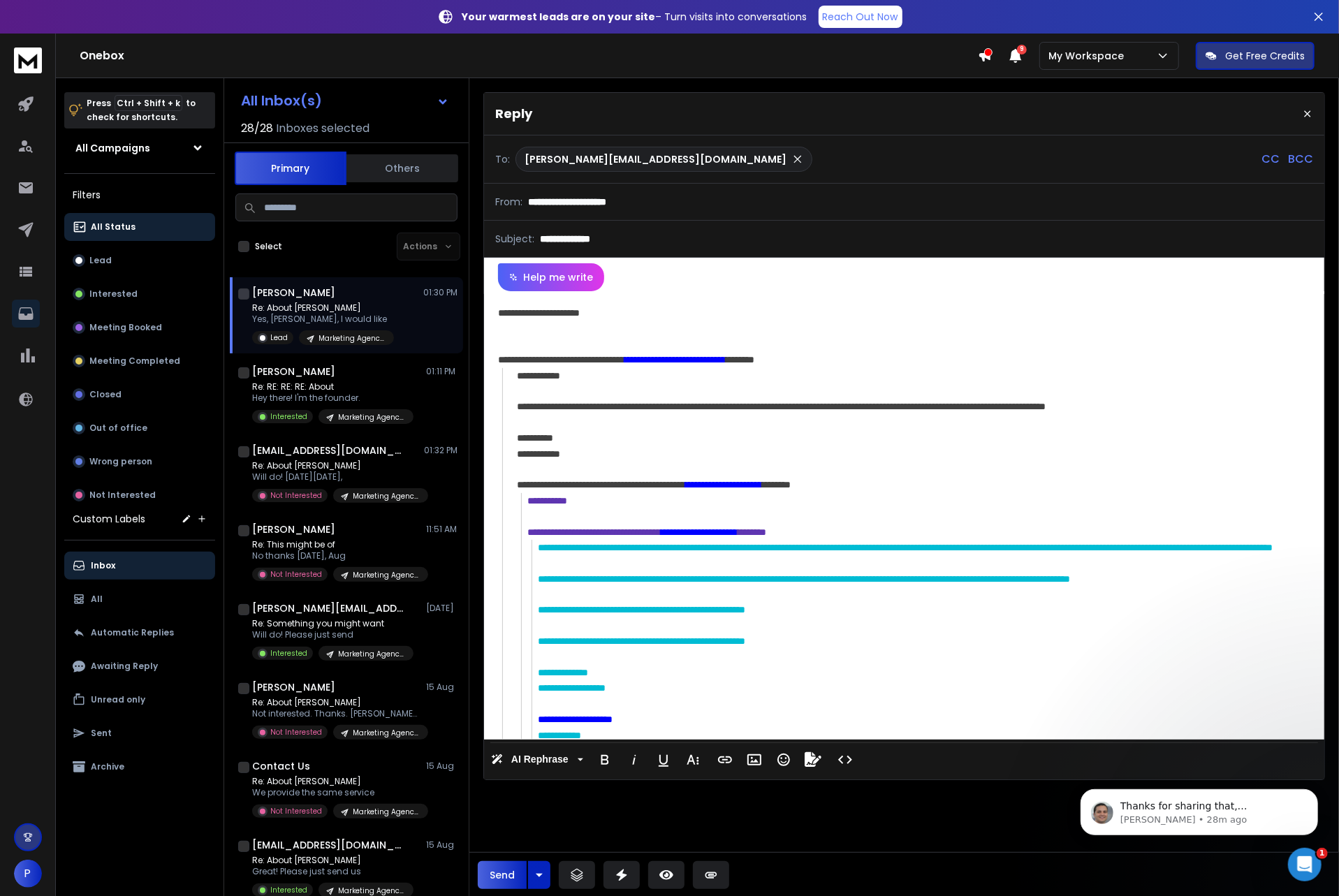
click at [513, 871] on button "Send" at bounding box center [502, 875] width 49 height 28
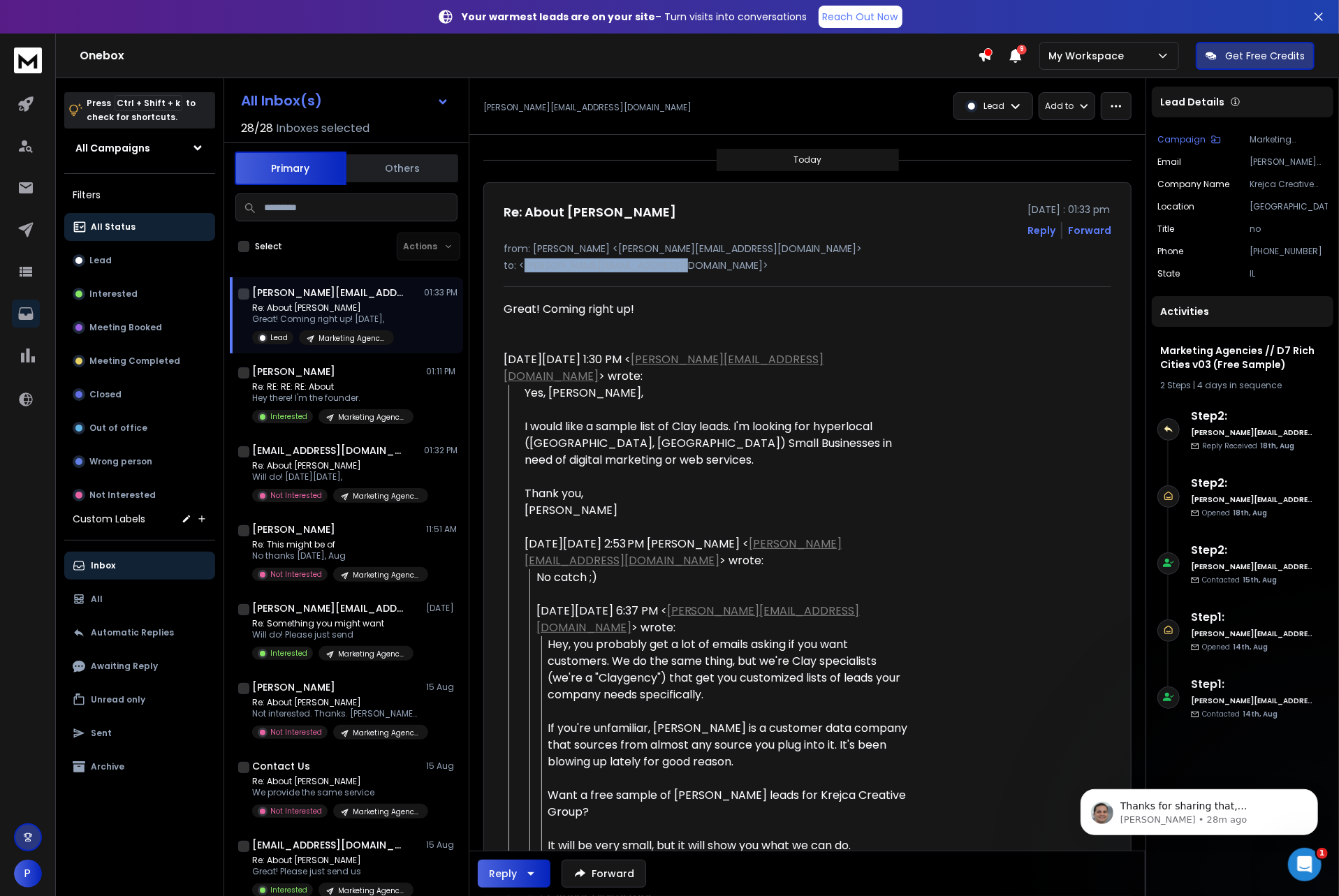
drag, startPoint x: 679, startPoint y: 264, endPoint x: 524, endPoint y: 263, distance: 155.0
click at [524, 263] on p "to: <kevin@krejcacreativegroup.com>" at bounding box center [807, 265] width 608 height 14
copy p "kevin@krejcacreativegroup.com"
click at [489, 58] on h1 "Onebox" at bounding box center [529, 56] width 898 height 17
click at [566, 308] on div "Great! Coming right up!" at bounding box center [707, 309] width 408 height 17
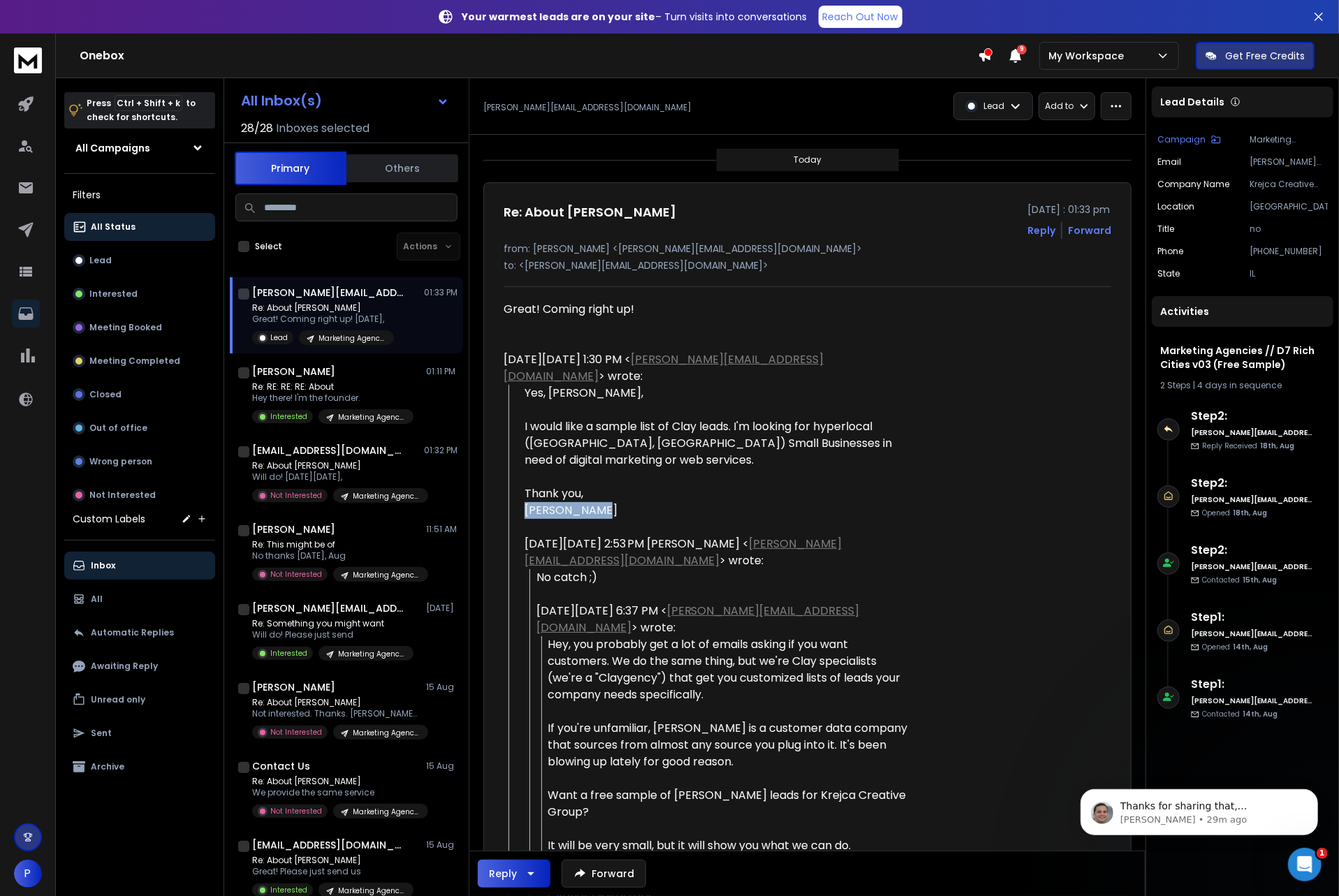
drag, startPoint x: 592, startPoint y: 510, endPoint x: 523, endPoint y: 515, distance: 69.2
click at [523, 515] on div "Yes, Olivia, I would like a sample list of Clay leads. I'm looking for hyperloc…" at bounding box center [710, 687] width 403 height 603
copy div "Kevin Krejca"
drag, startPoint x: 562, startPoint y: 477, endPoint x: 582, endPoint y: 477, distance: 20.0
click at [562, 477] on div at bounding box center [717, 477] width 387 height 17
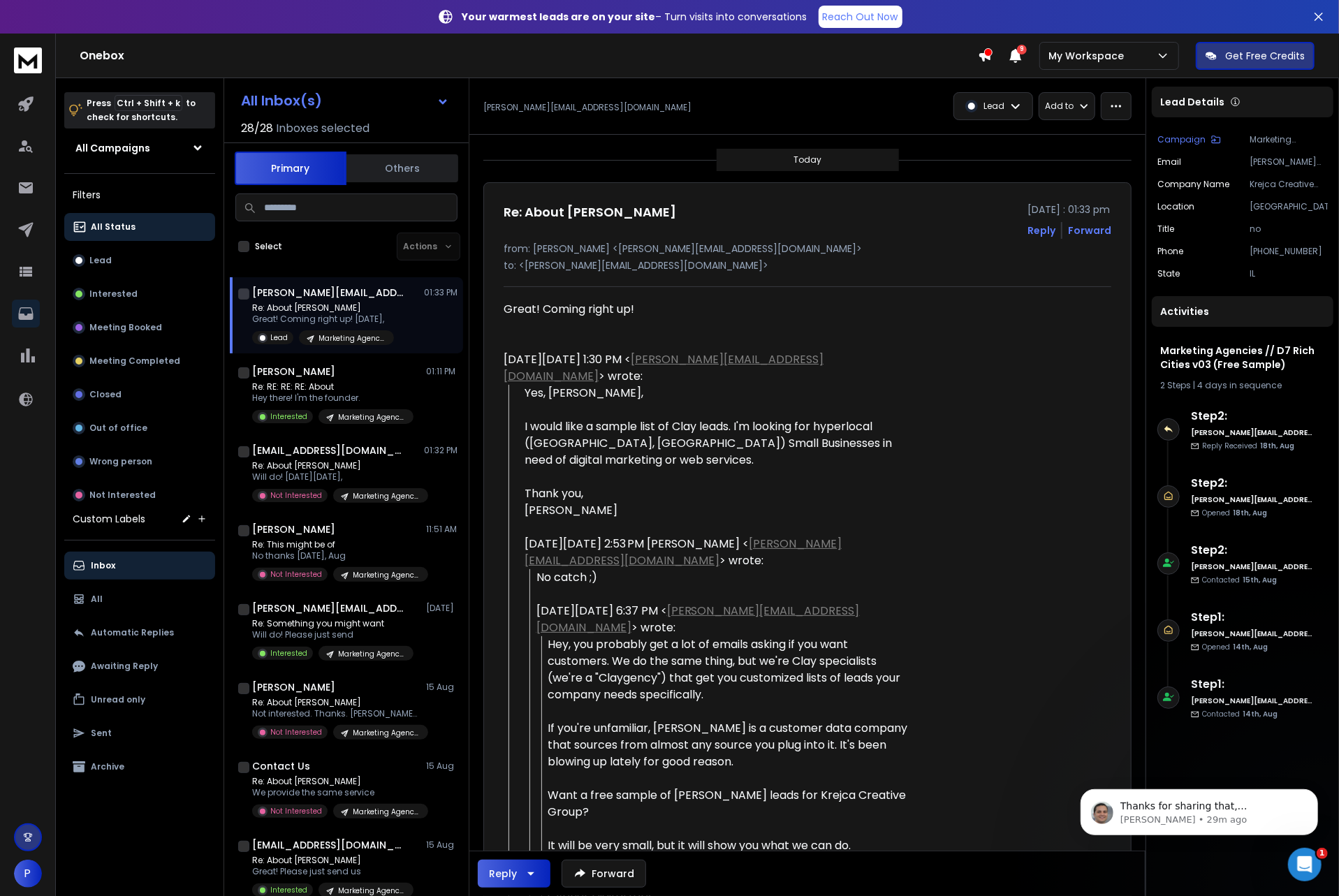
click at [266, 343] on div "Lead" at bounding box center [273, 337] width 41 height 13
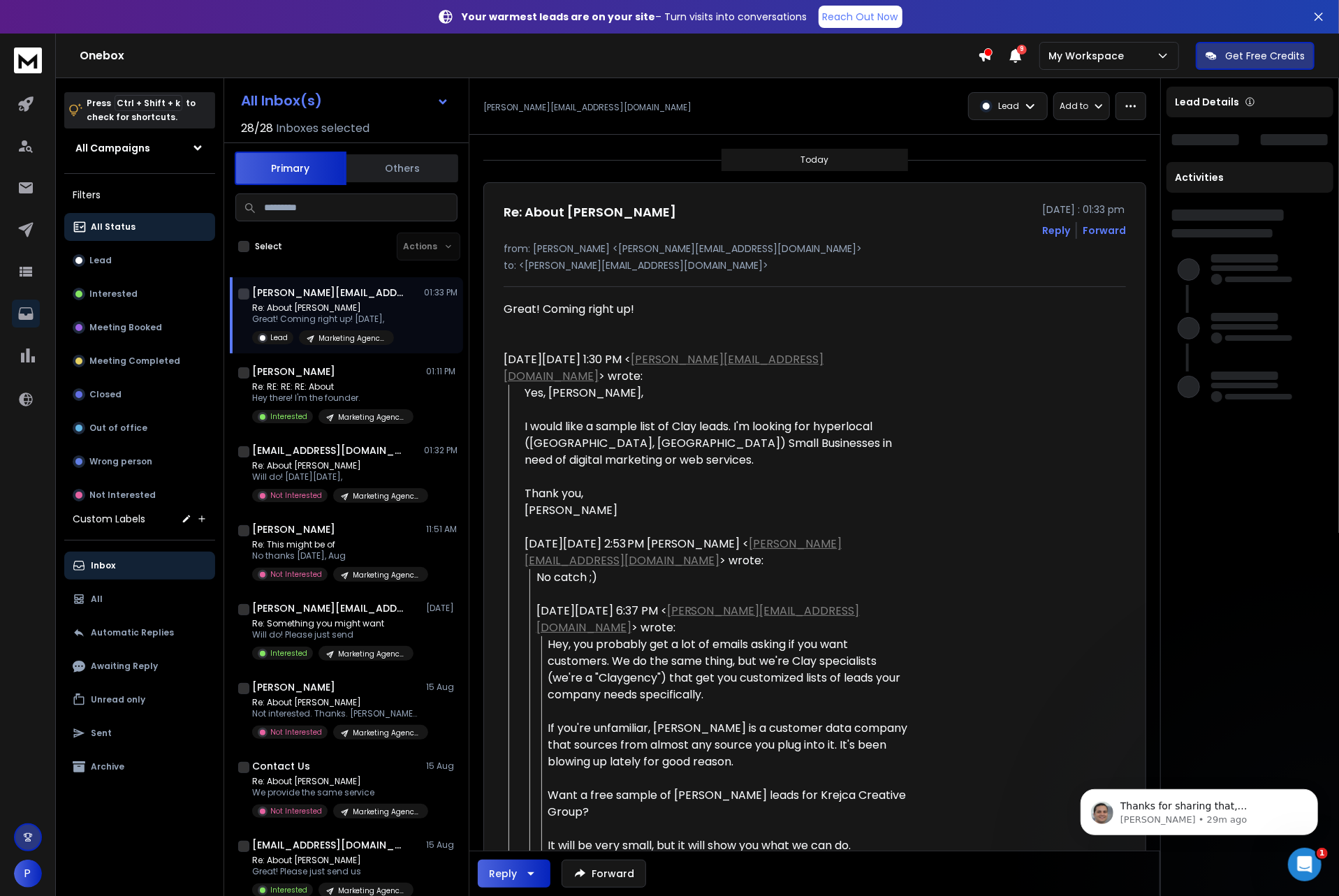
click at [270, 336] on p "Lead" at bounding box center [279, 337] width 17 height 10
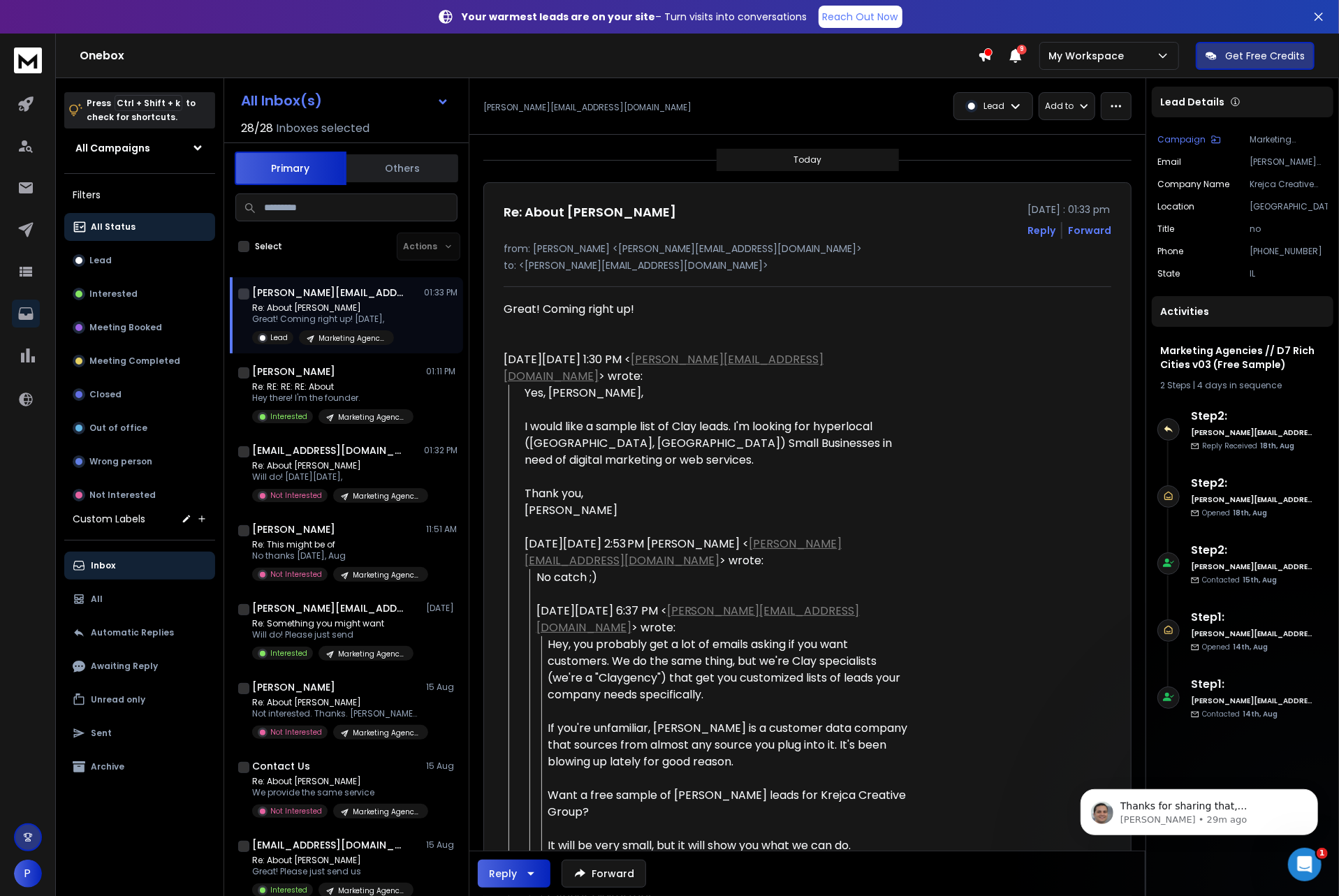
click at [1011, 108] on div "Lead" at bounding box center [993, 107] width 78 height 27
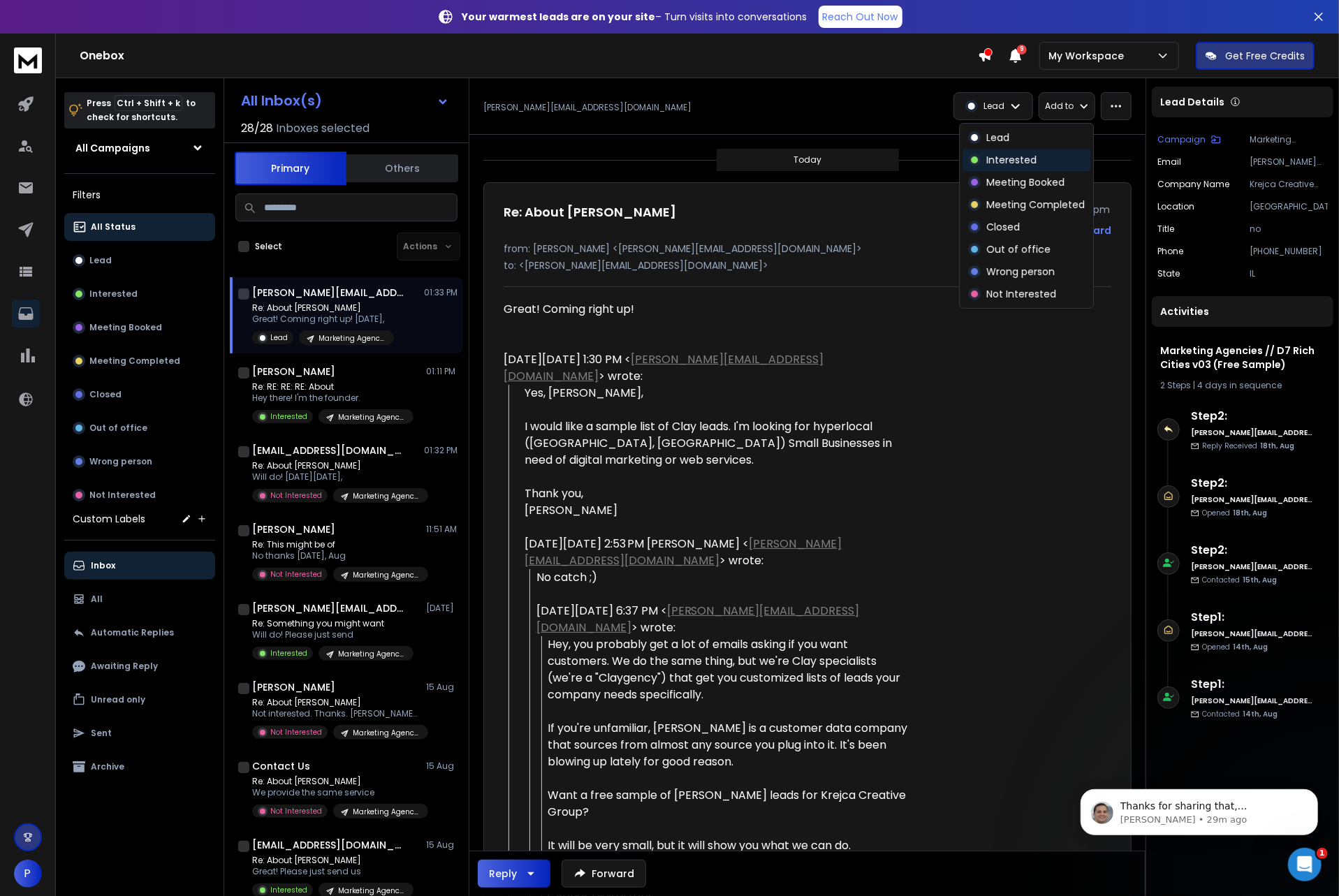
click at [990, 162] on p "Interested" at bounding box center [1011, 159] width 51 height 14
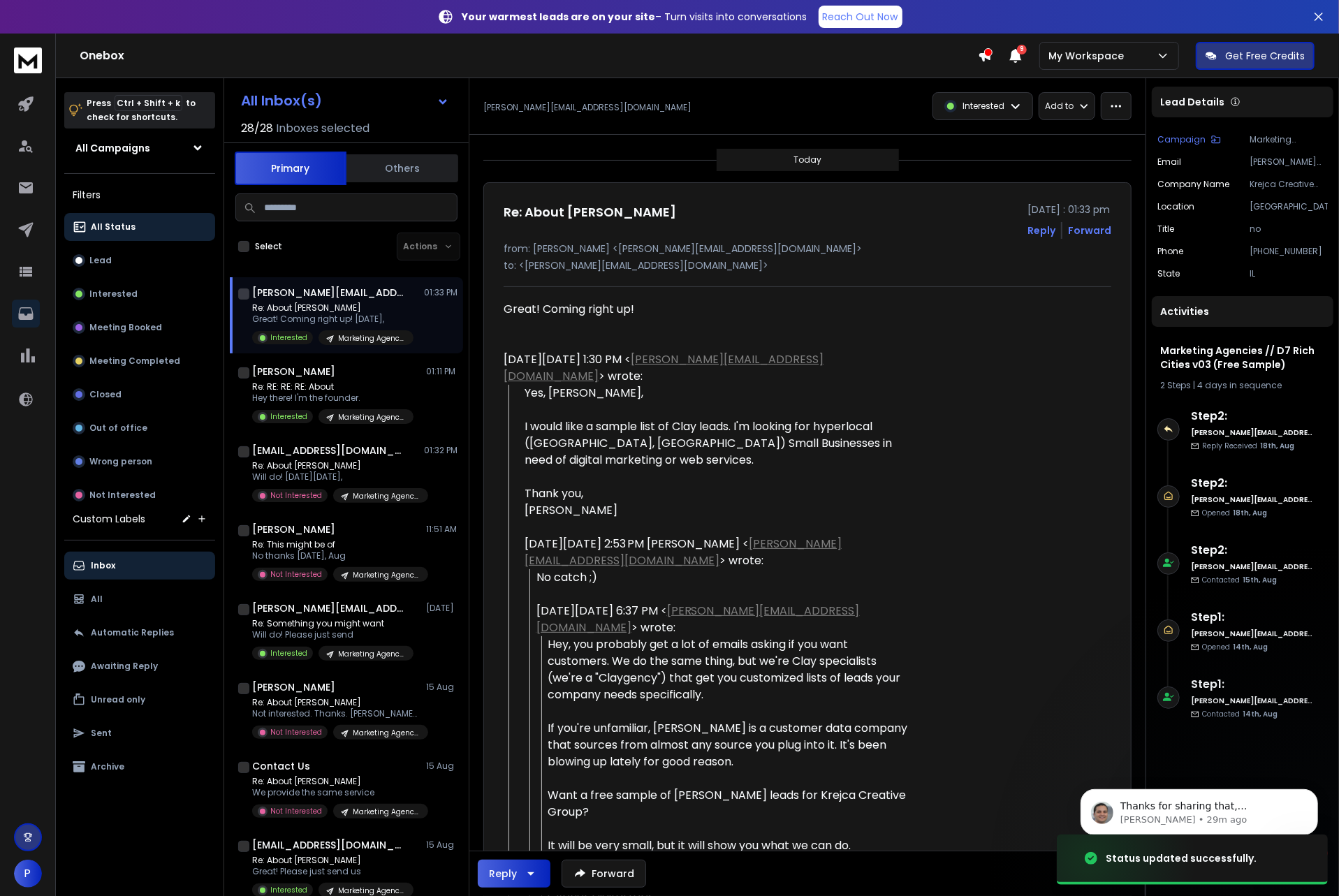
click at [920, 422] on div "Great! Coming right up! On Monday, Aug 18, 2025 at 1:30 PM < kevin@krejcacreati…" at bounding box center [713, 667] width 419 height 732
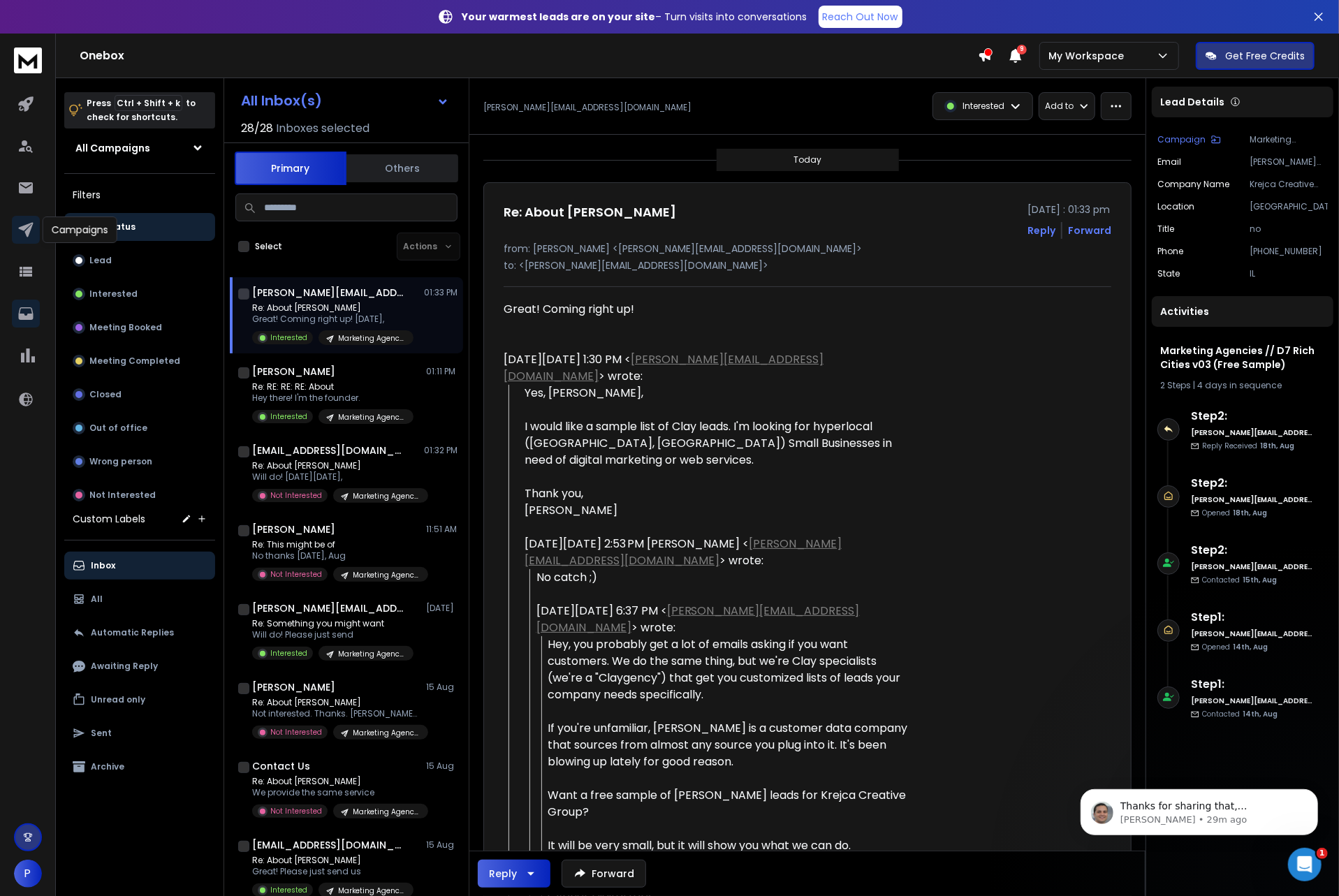
click at [17, 228] on icon at bounding box center [25, 229] width 17 height 17
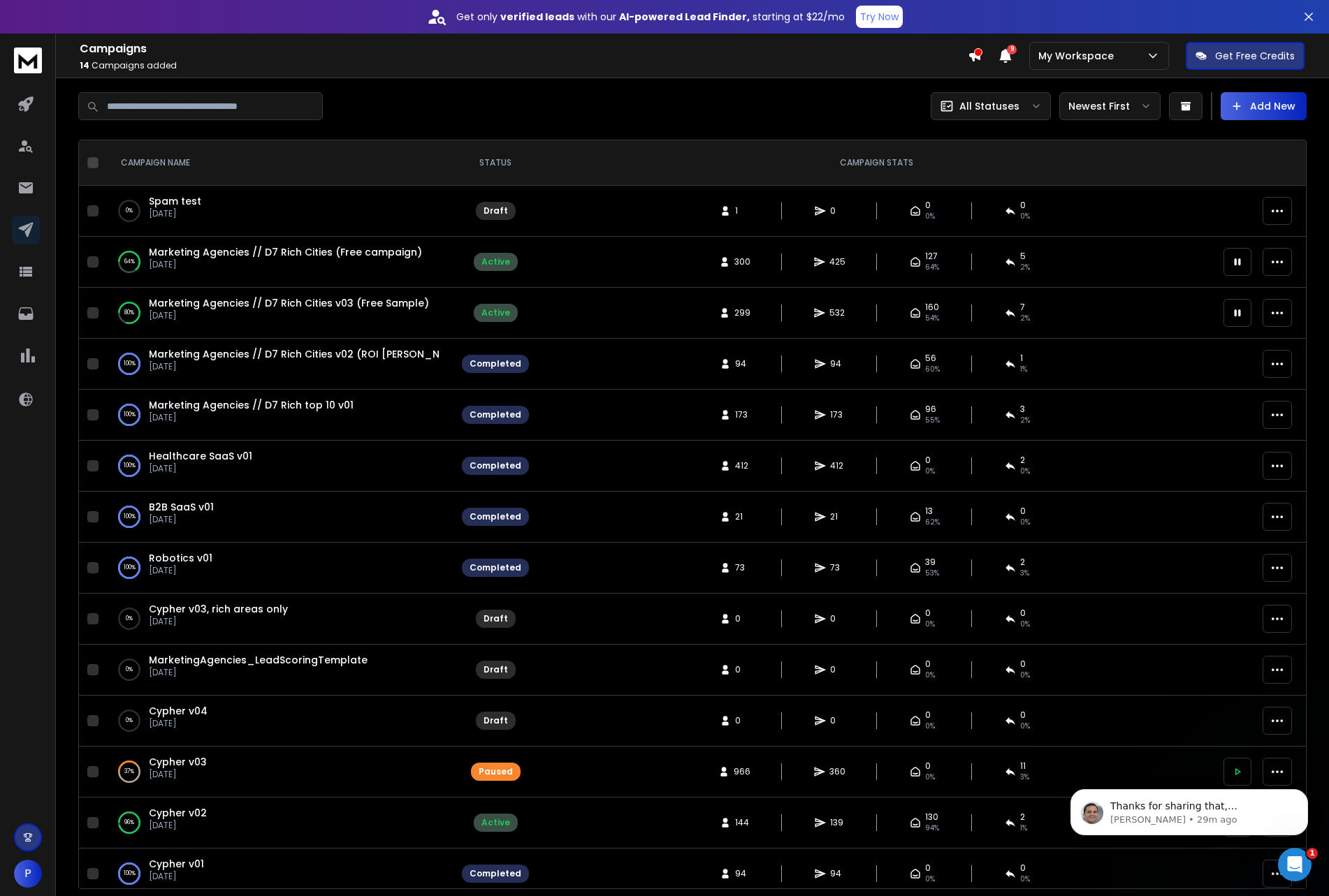
click at [241, 254] on span "Marketing Agencies // D7 Rich Cities (Free campaign)" at bounding box center [285, 252] width 273 height 14
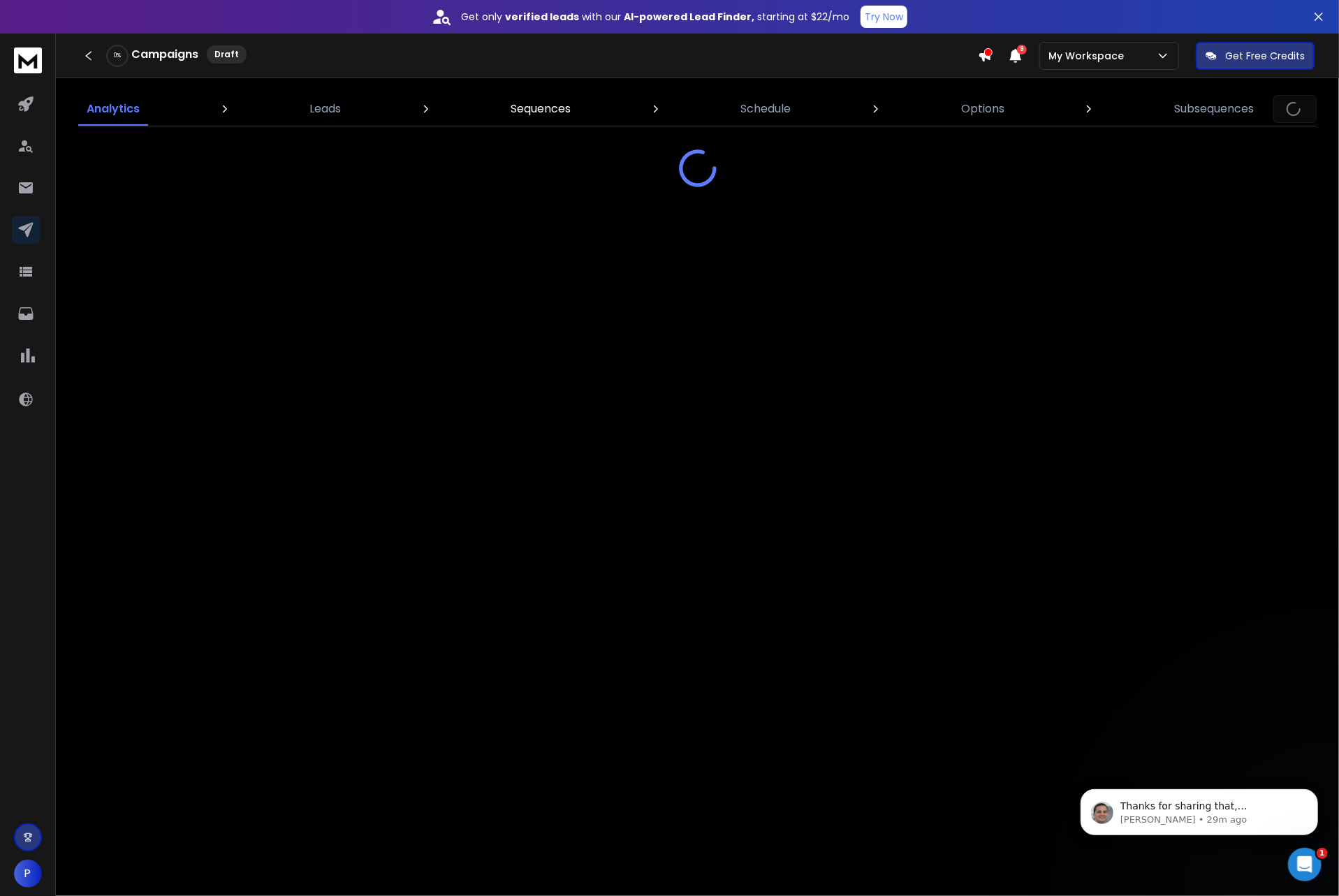
click at [576, 109] on link "Sequences" at bounding box center [540, 109] width 77 height 34
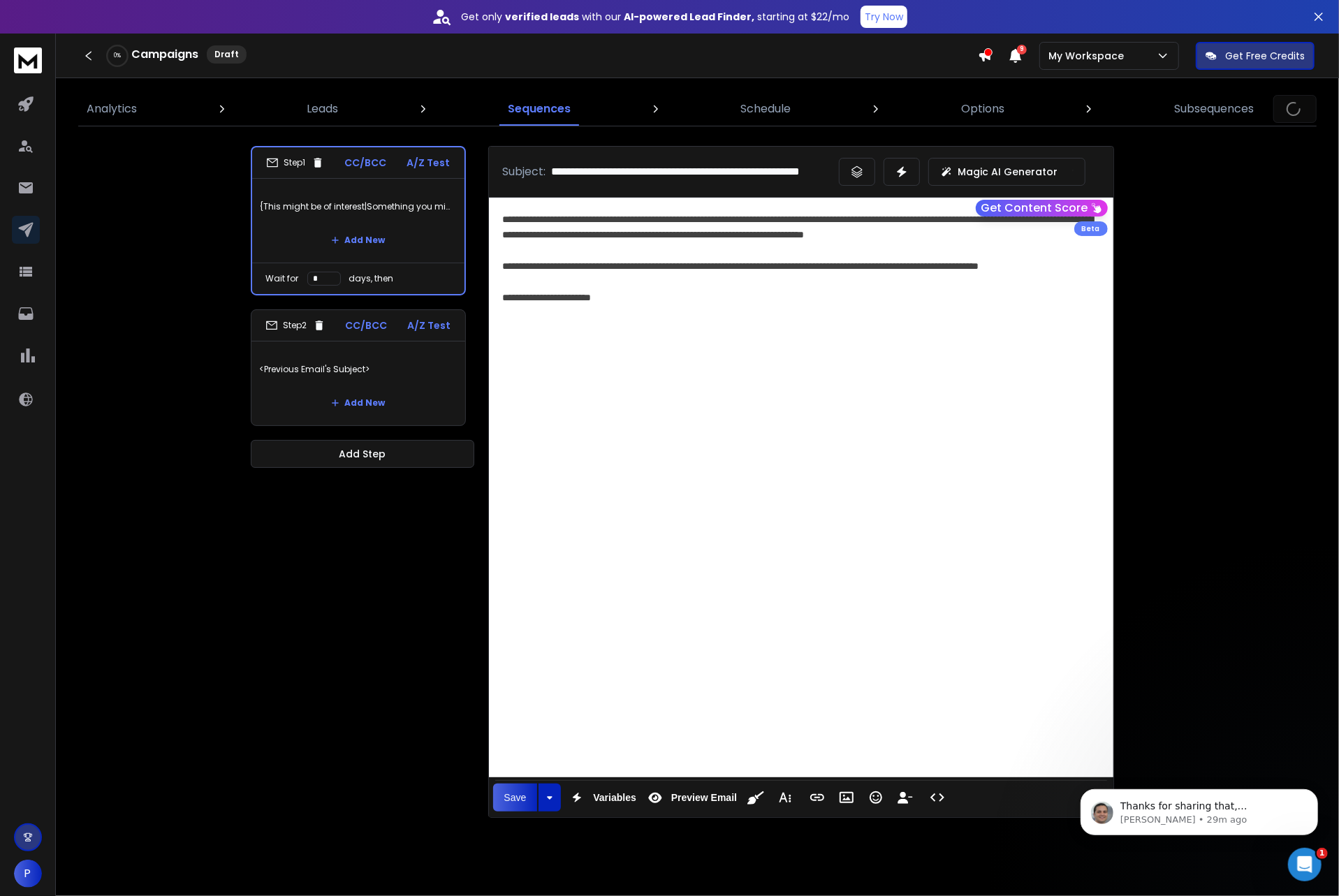
click at [352, 363] on p "<Previous Email's Subject>" at bounding box center [358, 369] width 197 height 39
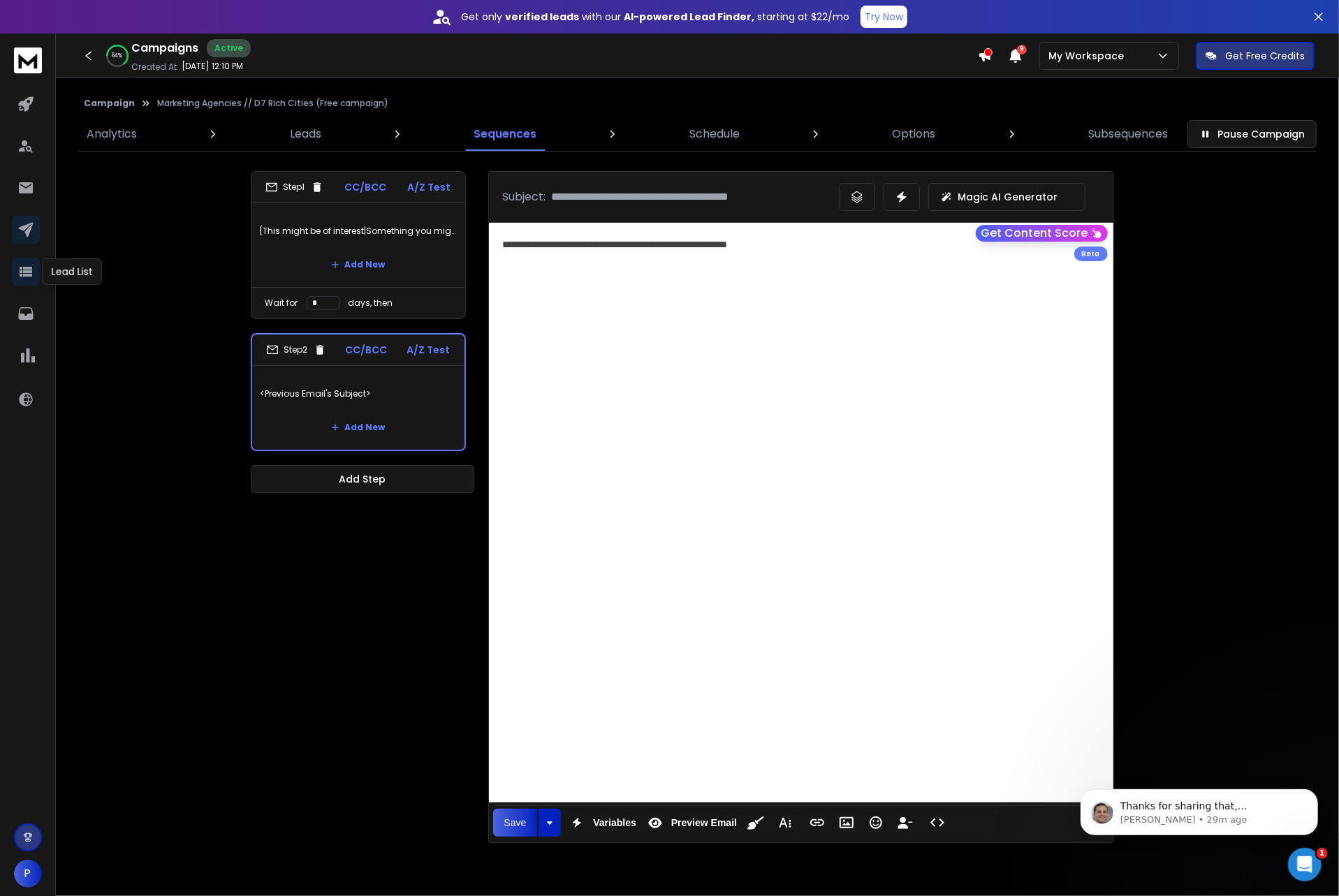
click at [21, 267] on icon at bounding box center [25, 271] width 13 height 10
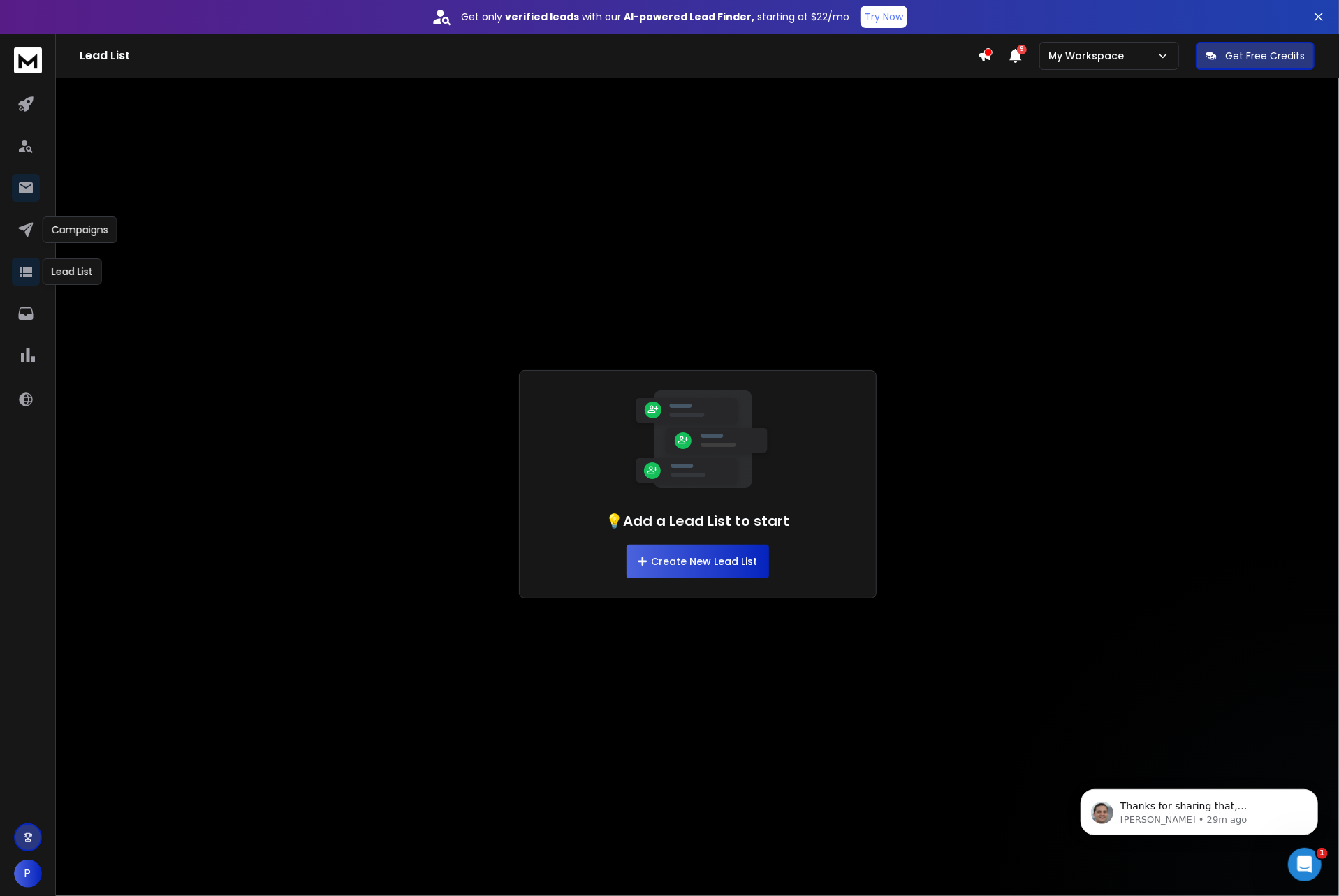
click at [27, 197] on link at bounding box center [26, 188] width 28 height 28
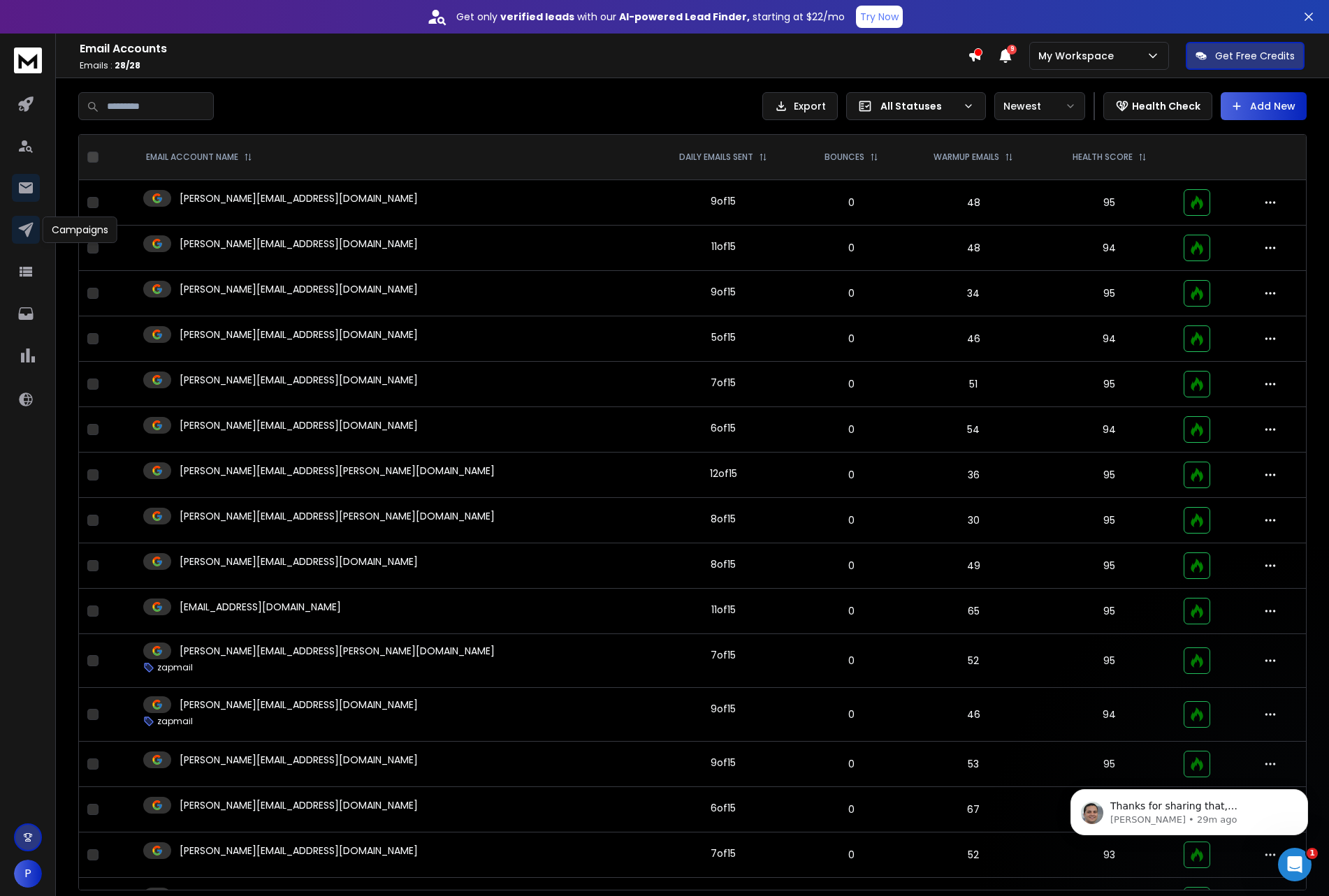
click at [30, 238] on icon at bounding box center [25, 229] width 17 height 17
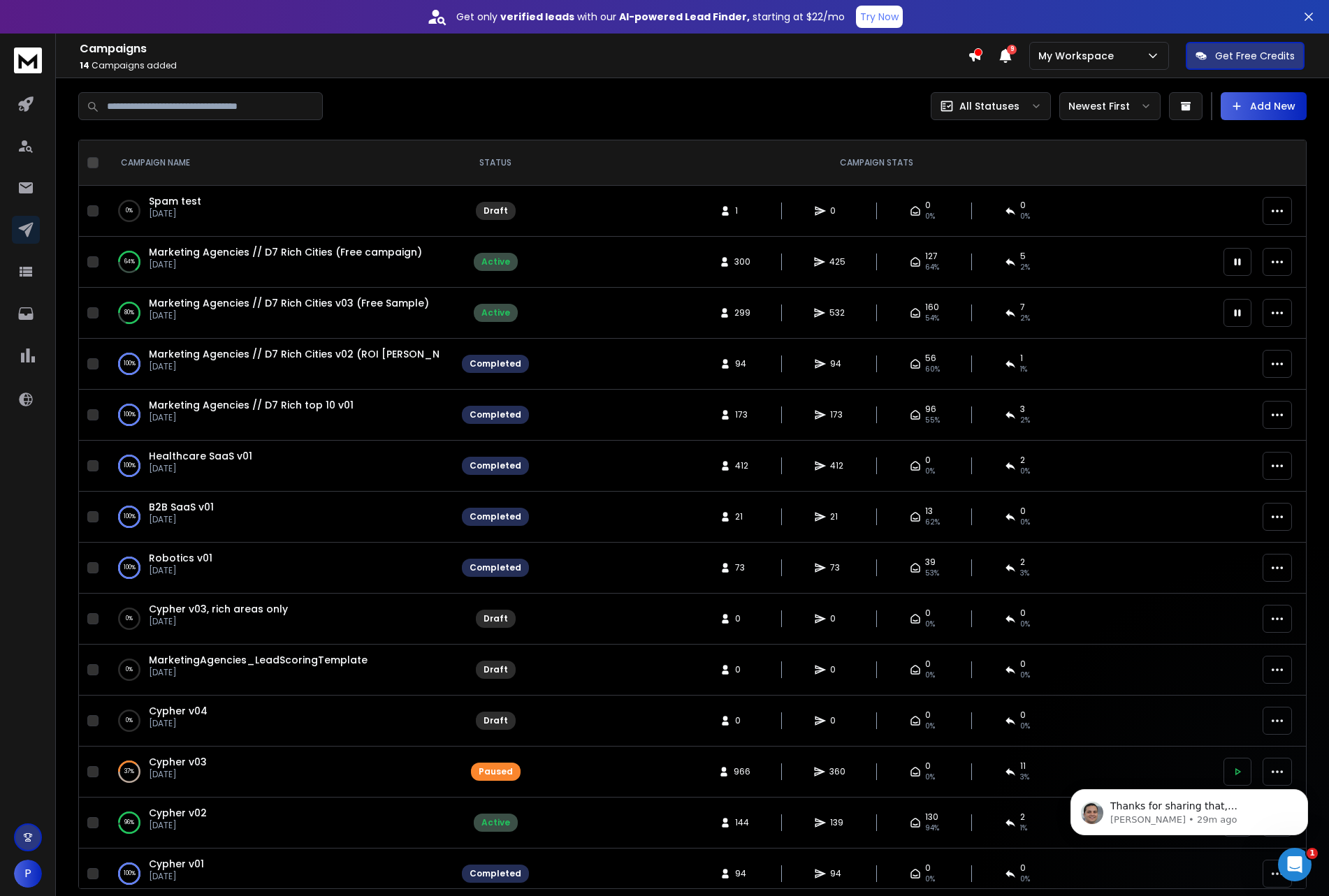
click at [261, 292] on td "80 % Marketing Agencies // D7 Rich Cities v03 (Free Sample) 4 days ago" at bounding box center [279, 313] width 349 height 51
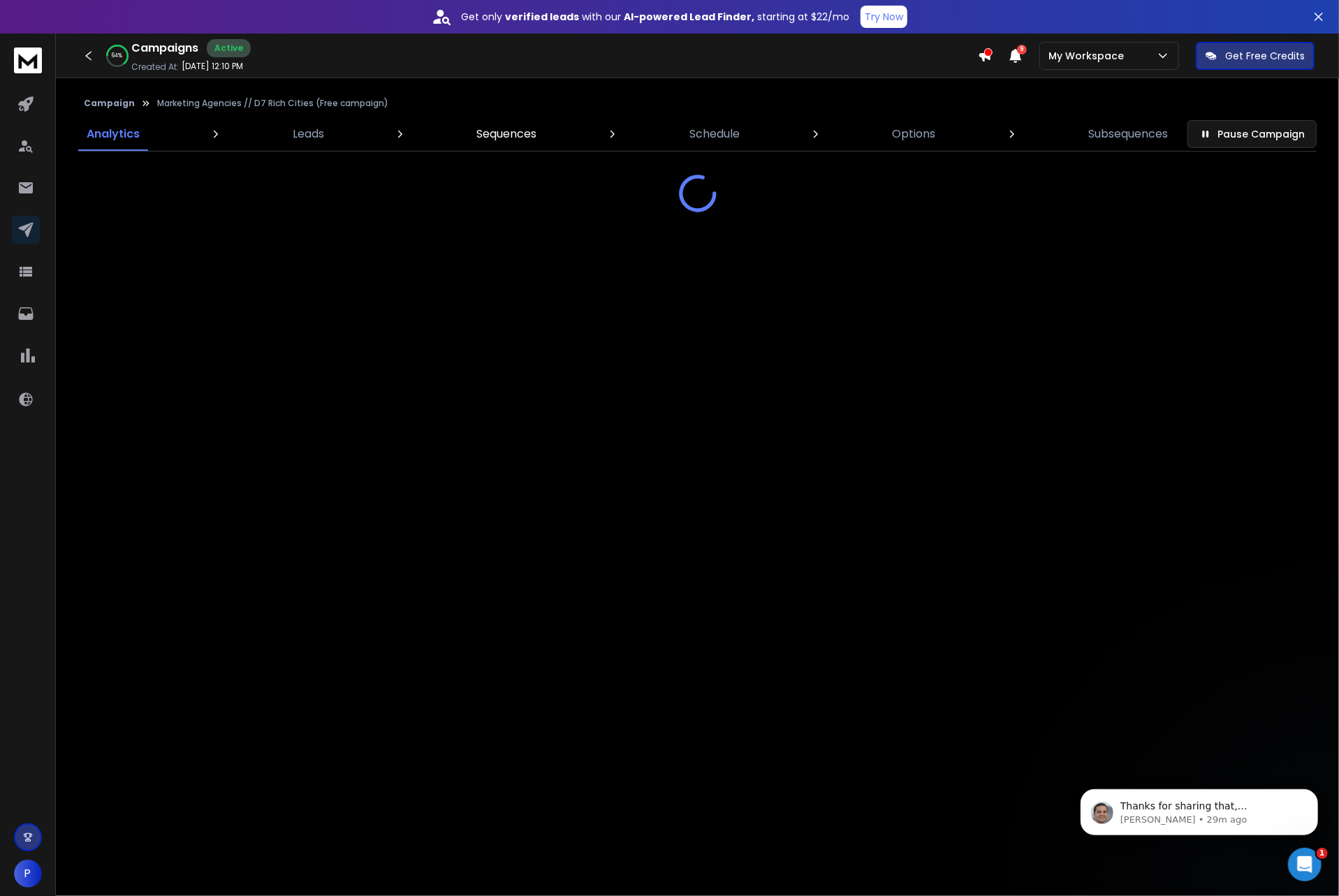
click at [485, 135] on p "Sequences" at bounding box center [506, 134] width 60 height 17
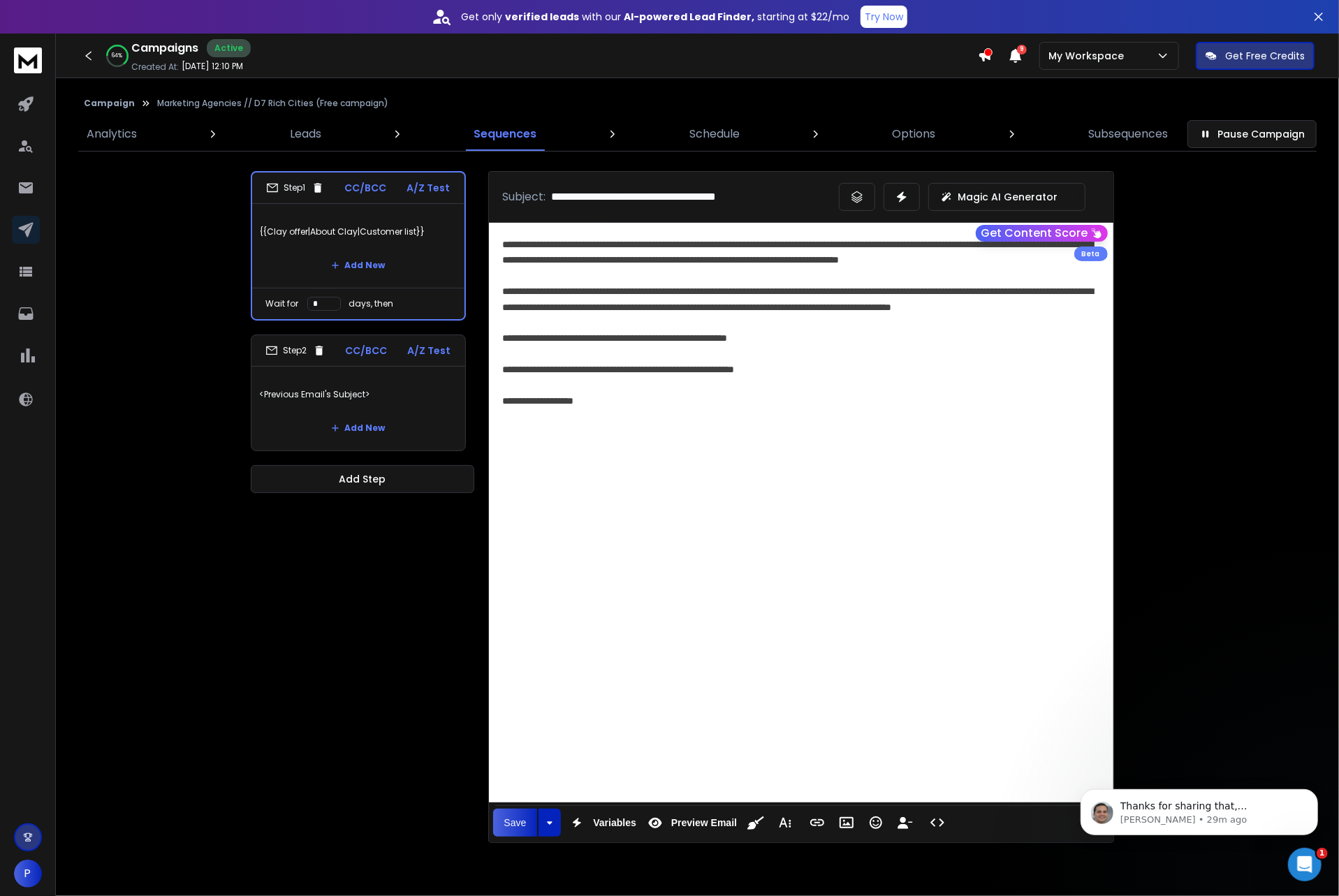
click at [39, 231] on body "**********" at bounding box center [670, 448] width 1339 height 896
click at [29, 230] on icon at bounding box center [25, 229] width 15 height 15
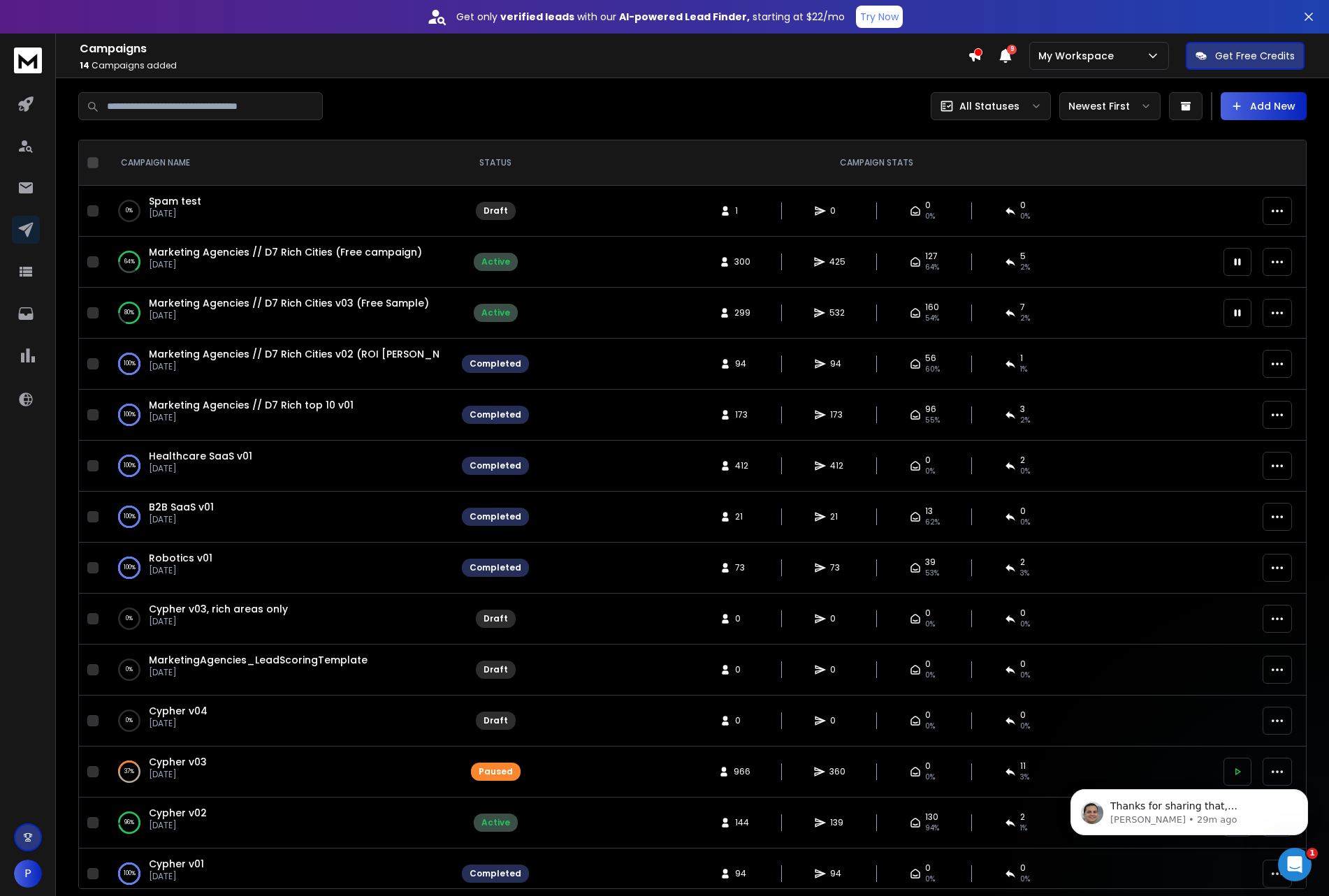
click at [586, 90] on div "Campaigns 14 Campaigns Added All Statuses Newest First Add New CAMPAIGN NAME ST…" at bounding box center [692, 490] width 1273 height 824
click at [27, 320] on icon at bounding box center [25, 314] width 17 height 17
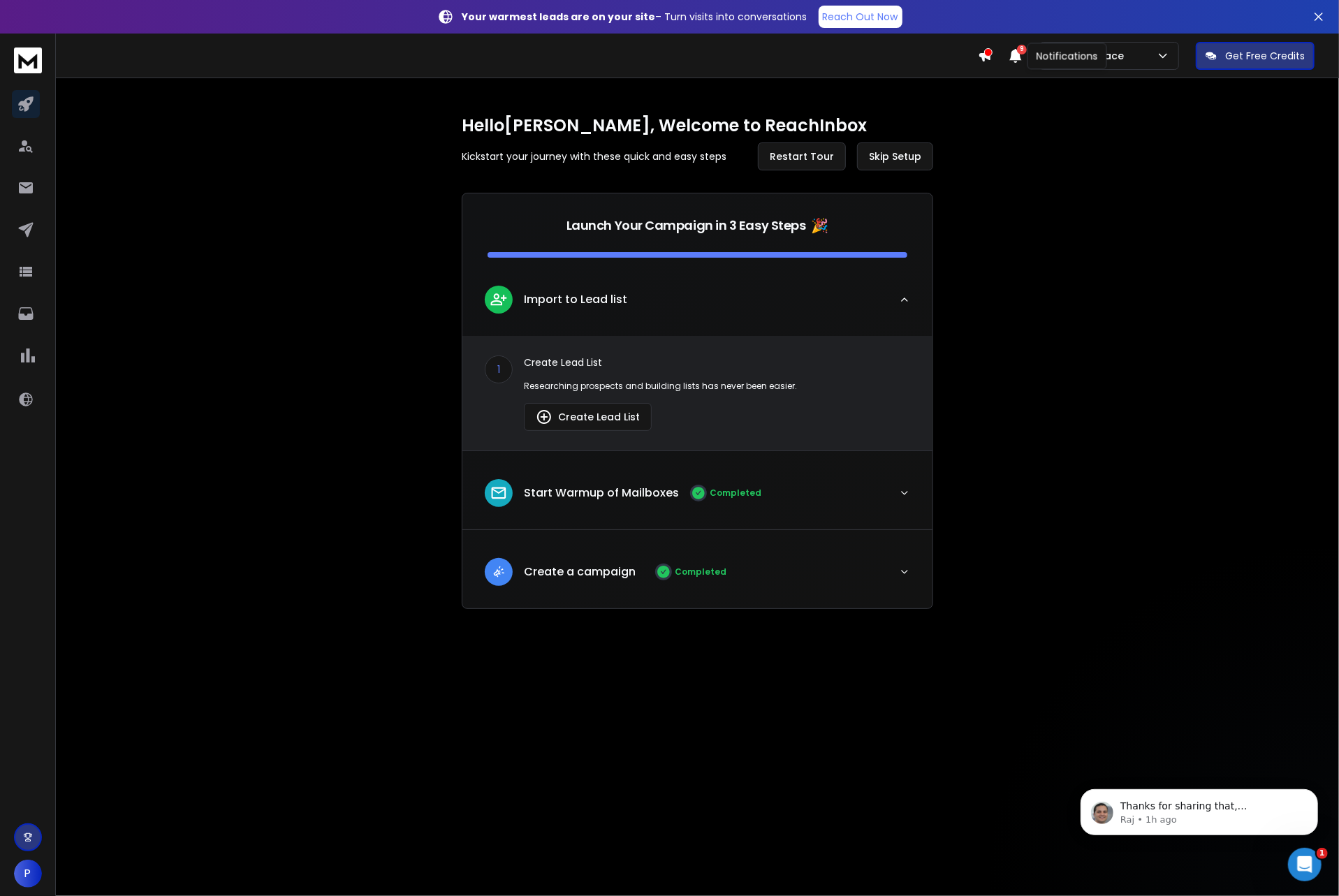
click at [1021, 52] on span "9" at bounding box center [1021, 49] width 10 height 10
